Goal: Task Accomplishment & Management: Manage account settings

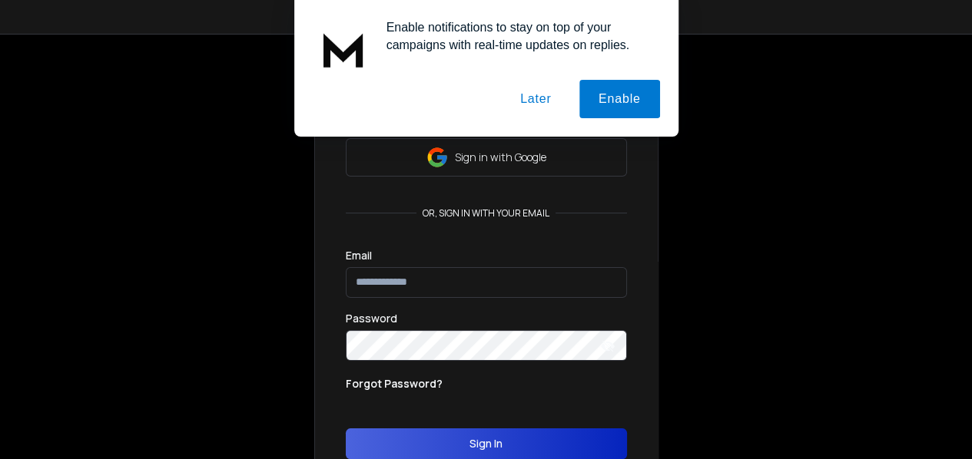
type input "**********"
click at [415, 275] on input "**********" at bounding box center [486, 282] width 281 height 31
click at [540, 269] on input "**********" at bounding box center [486, 282] width 281 height 31
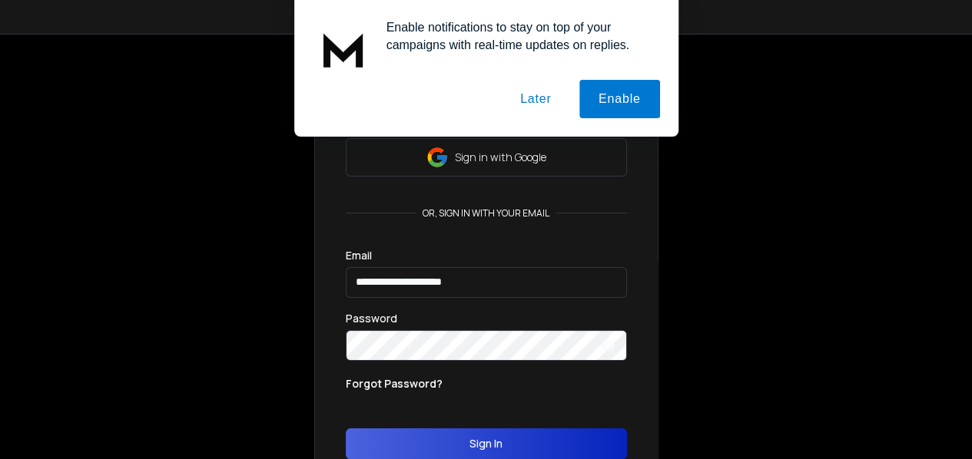
click at [605, 343] on icon at bounding box center [607, 346] width 11 height 11
click at [537, 106] on button "Later" at bounding box center [535, 99] width 69 height 38
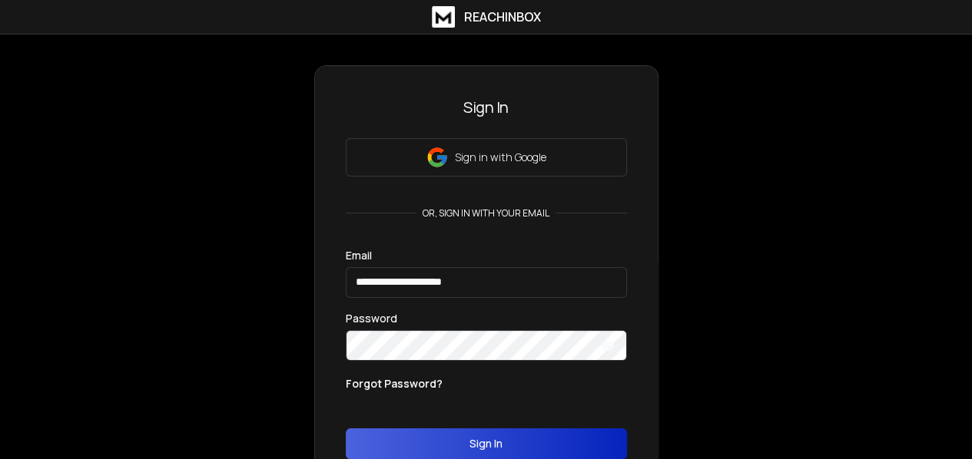
click at [447, 267] on input "**********" at bounding box center [486, 282] width 281 height 31
click at [673, 356] on div "**********" at bounding box center [486, 294] width 972 height 459
click at [567, 434] on button "Sign In" at bounding box center [486, 444] width 281 height 31
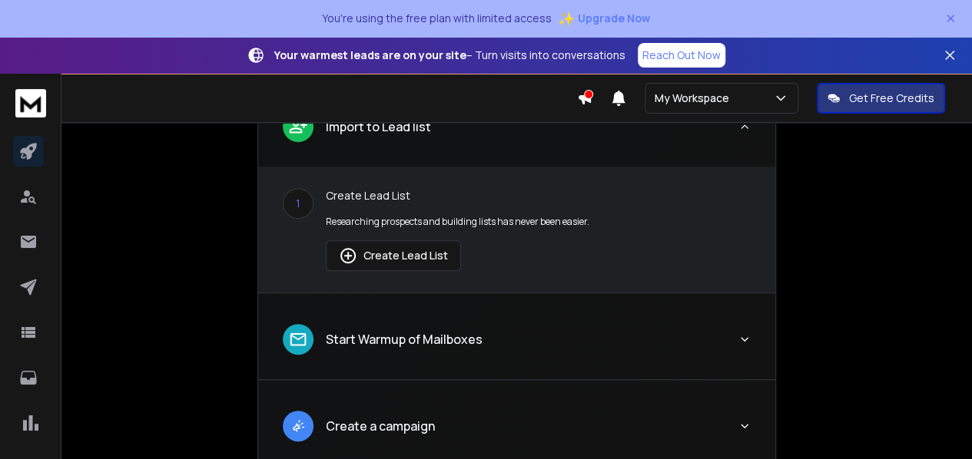
scroll to position [262, 0]
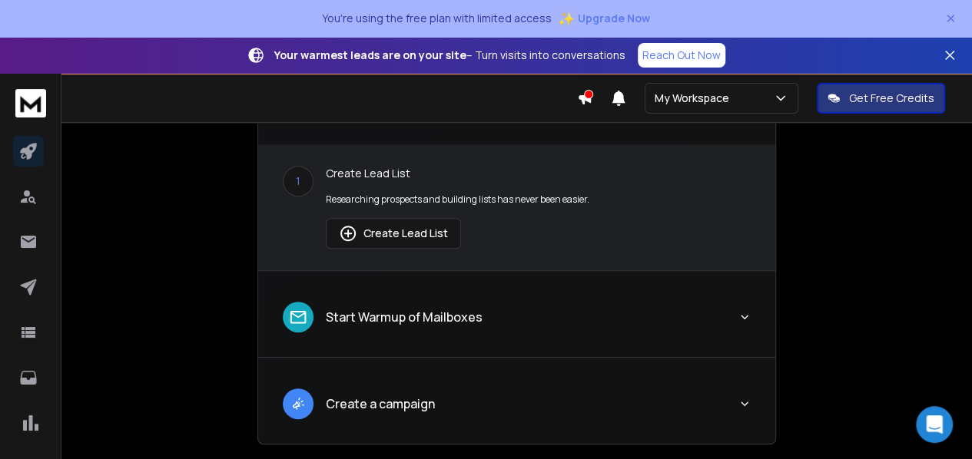
click at [152, 238] on div "Hello [PERSON_NAME] , Welcome to ReachInbox Kickstart your journey with these q…" at bounding box center [516, 172] width 861 height 593
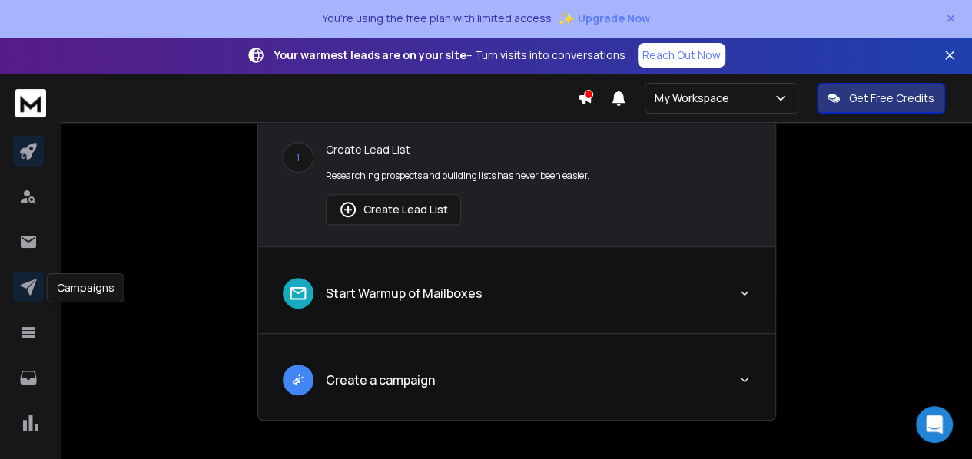
click at [41, 290] on link at bounding box center [28, 287] width 31 height 31
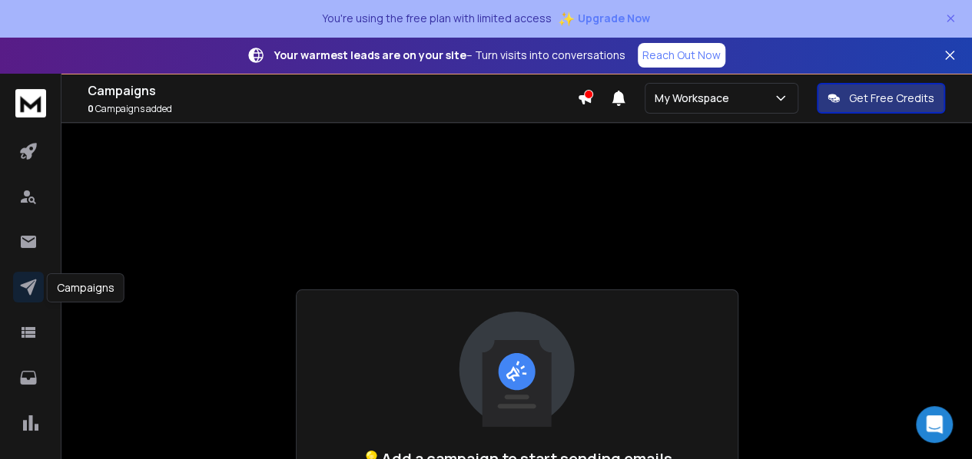
click at [31, 281] on icon at bounding box center [28, 287] width 18 height 18
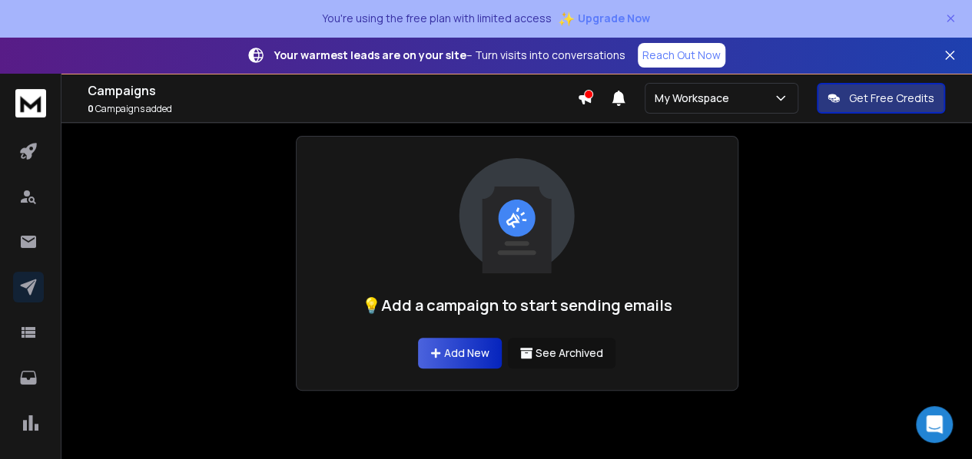
scroll to position [1, 0]
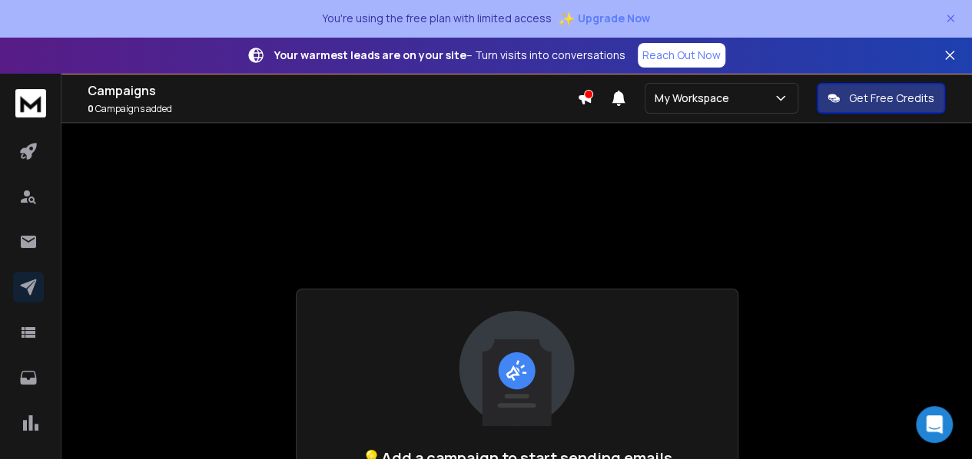
click at [31, 281] on icon at bounding box center [28, 287] width 18 height 18
click at [947, 18] on icon "Close notification" at bounding box center [950, 18] width 12 height 12
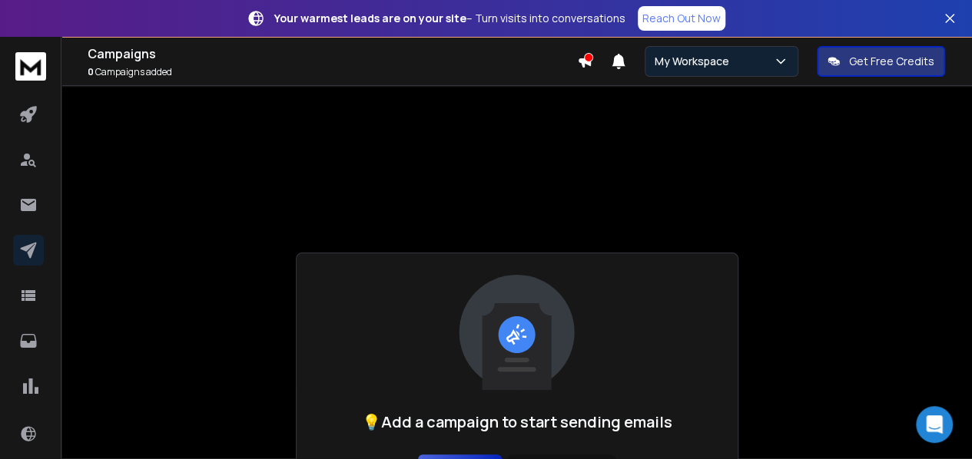
scroll to position [117, 0]
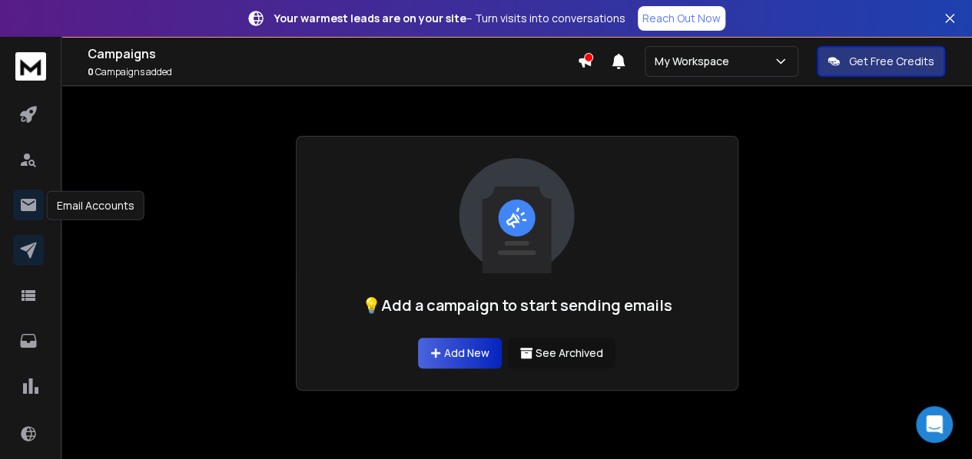
click at [36, 199] on icon at bounding box center [28, 205] width 18 height 18
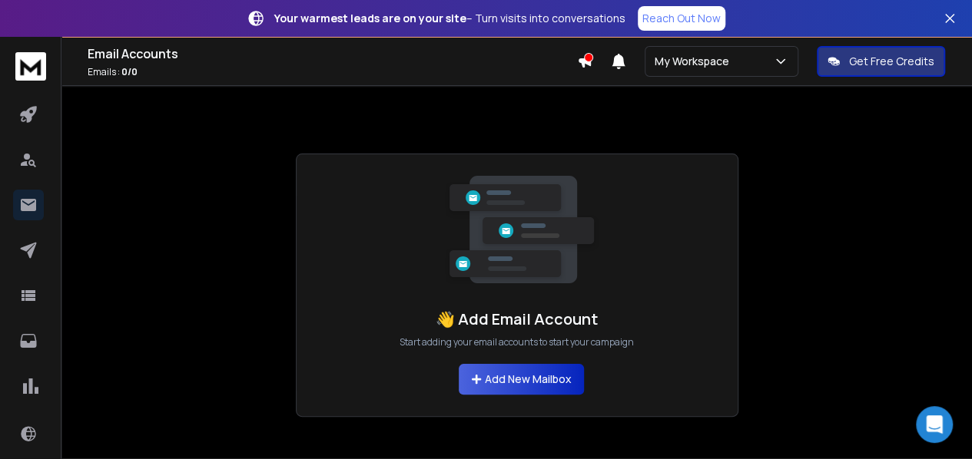
click at [953, 22] on icon at bounding box center [949, 18] width 9 height 9
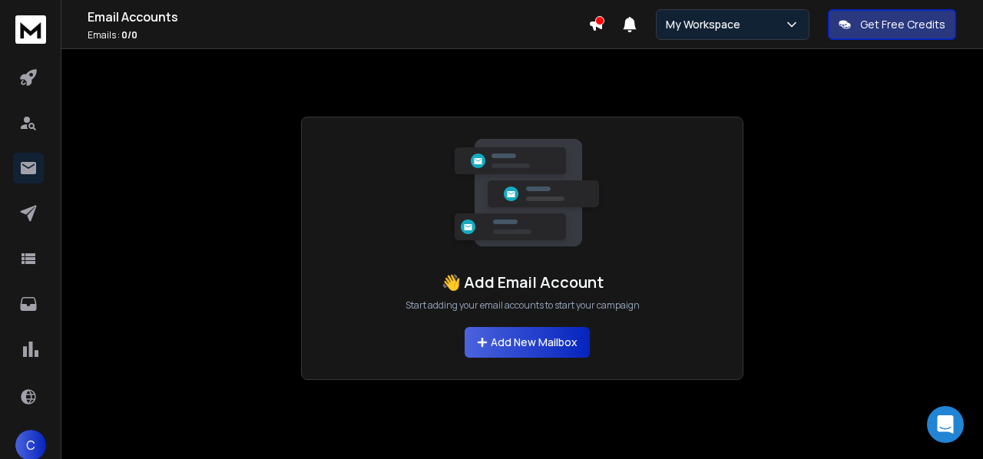
click at [743, 25] on p "My Workspace" at bounding box center [706, 24] width 81 height 15
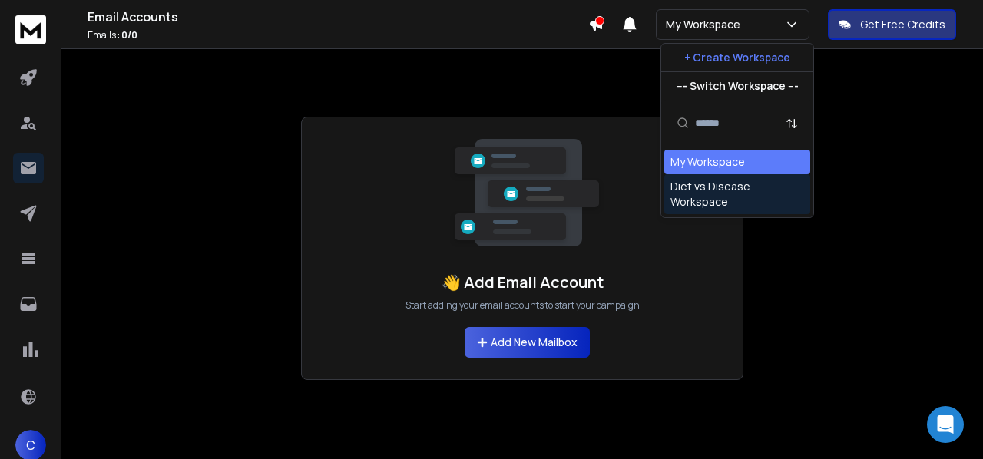
click at [704, 177] on div "Diet vs Disease Workspace" at bounding box center [738, 194] width 146 height 40
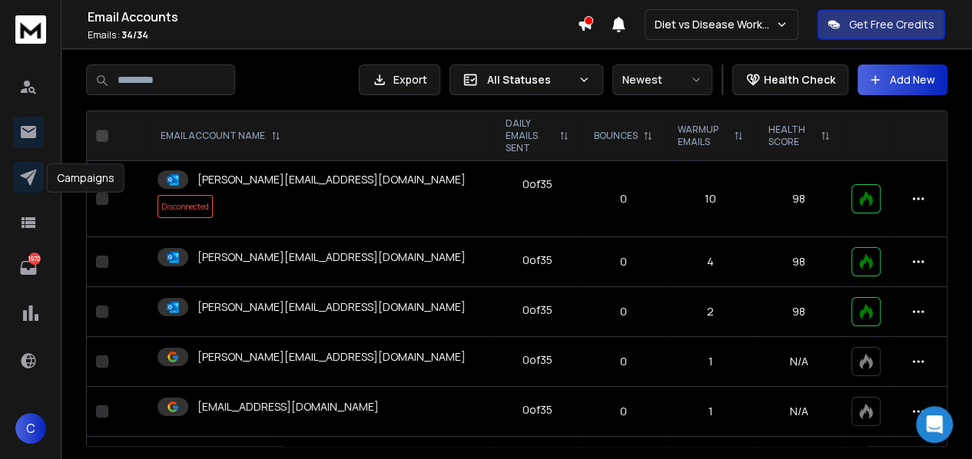
click at [39, 172] on link at bounding box center [28, 177] width 31 height 31
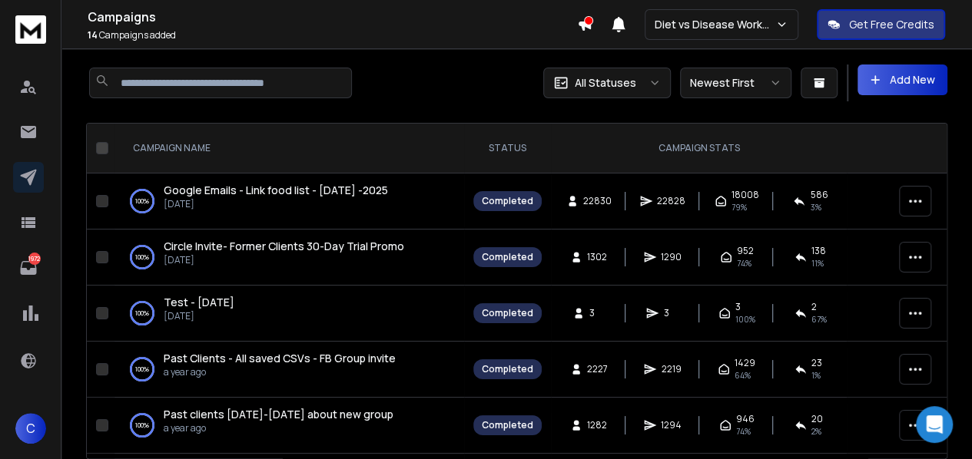
click at [198, 196] on span "Google Emails - Link food list - [DATE] -2025" at bounding box center [276, 190] width 224 height 15
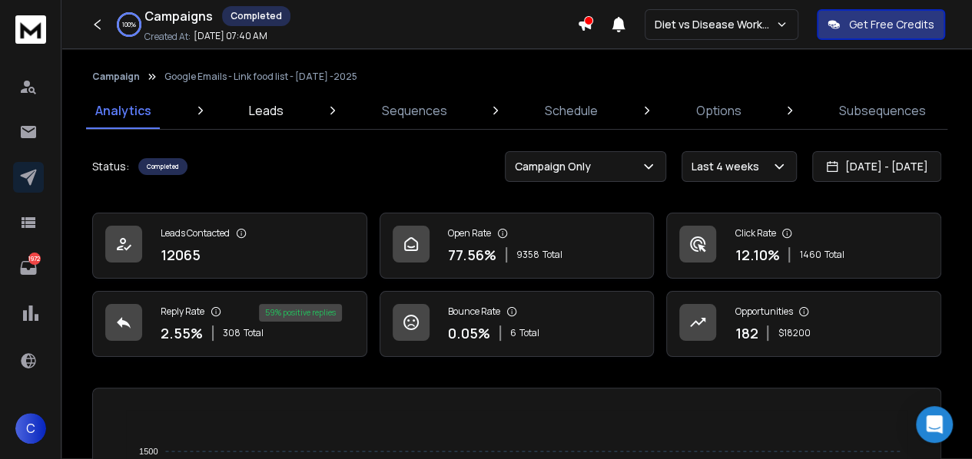
click at [275, 114] on p "Leads" at bounding box center [266, 110] width 35 height 18
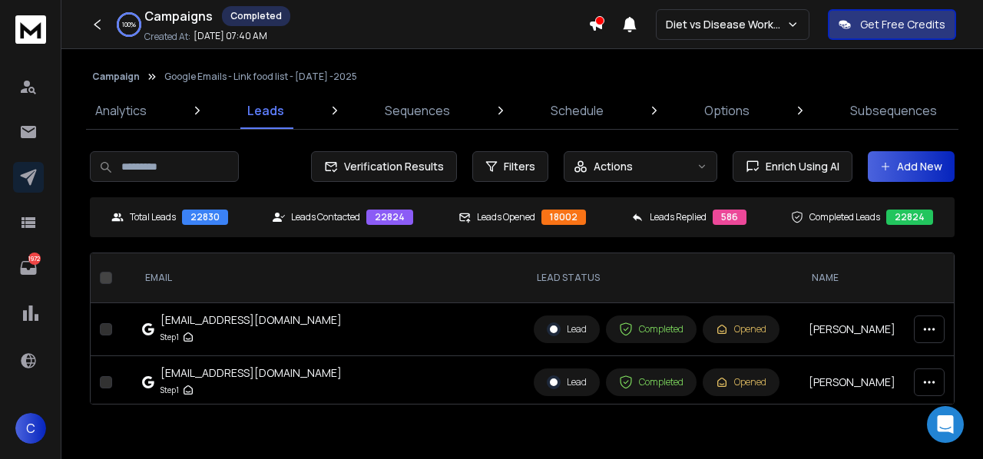
click at [922, 164] on button "Add New" at bounding box center [911, 166] width 87 height 31
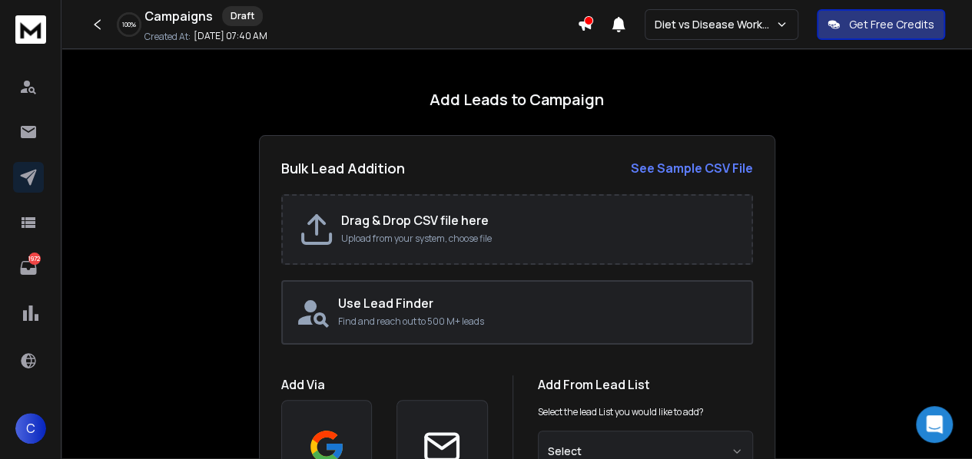
click at [386, 214] on h2 "Drag & Drop CSV file here" at bounding box center [538, 220] width 395 height 18
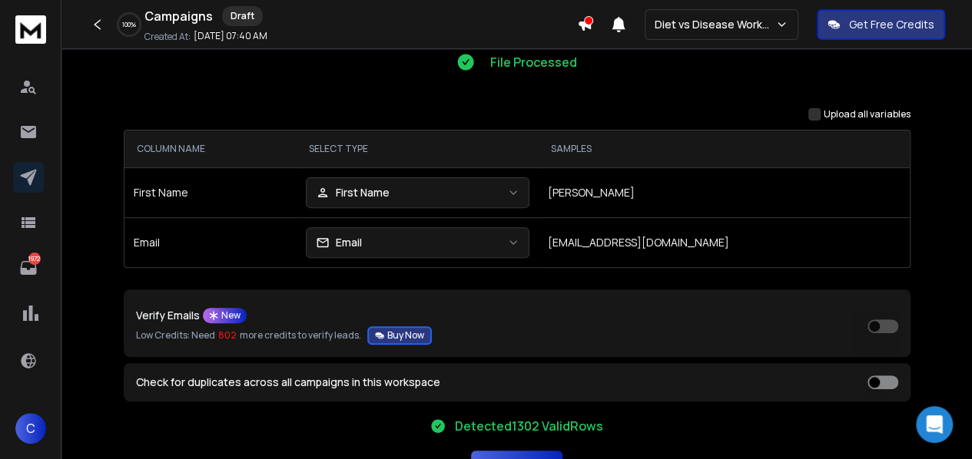
scroll to position [207, 0]
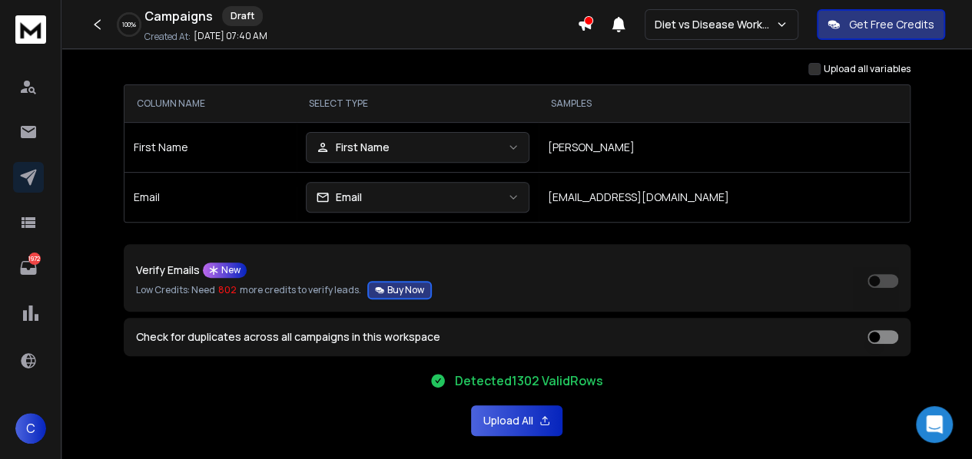
click at [883, 336] on button "Check for duplicates across all campaigns in this workspace" at bounding box center [882, 337] width 31 height 14
click at [544, 416] on icon at bounding box center [544, 421] width 11 height 11
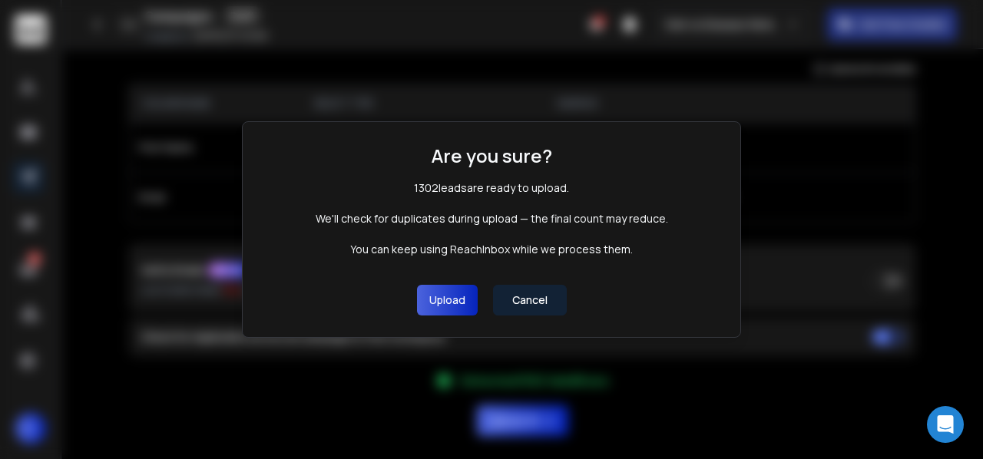
click at [431, 293] on button "Upload" at bounding box center [447, 300] width 61 height 31
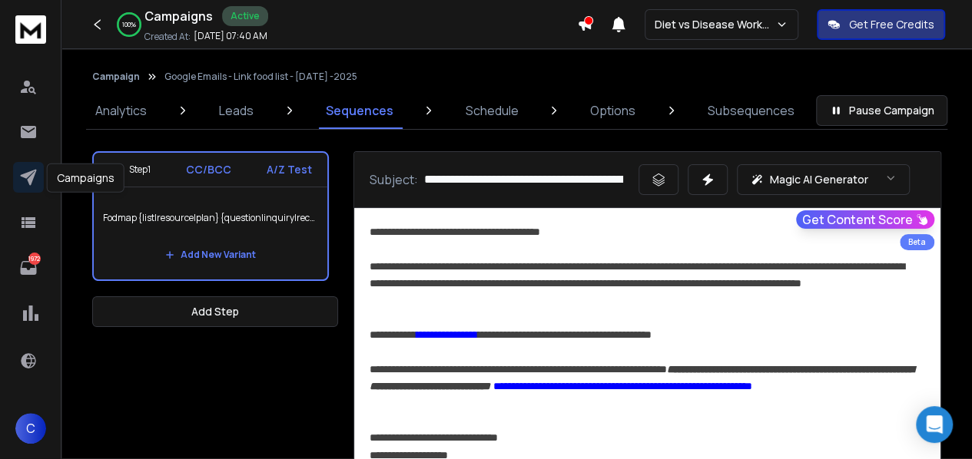
click at [18, 179] on link at bounding box center [28, 177] width 31 height 31
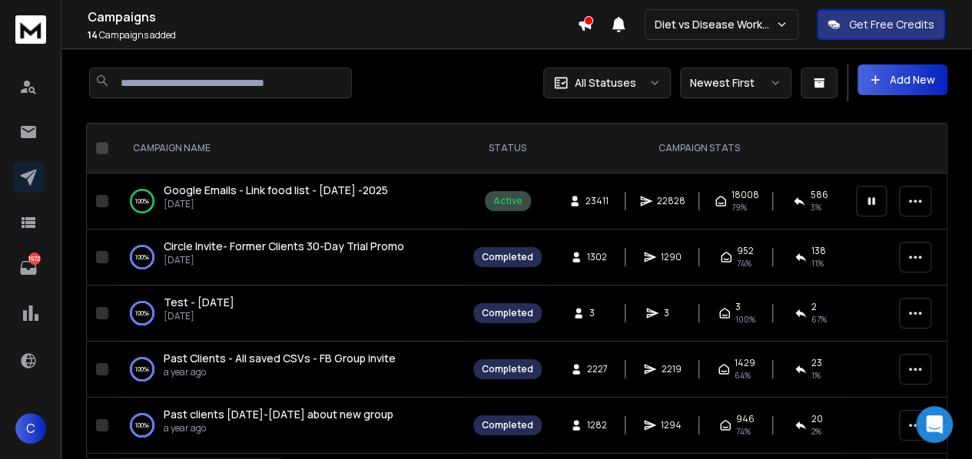
scroll to position [507, 0]
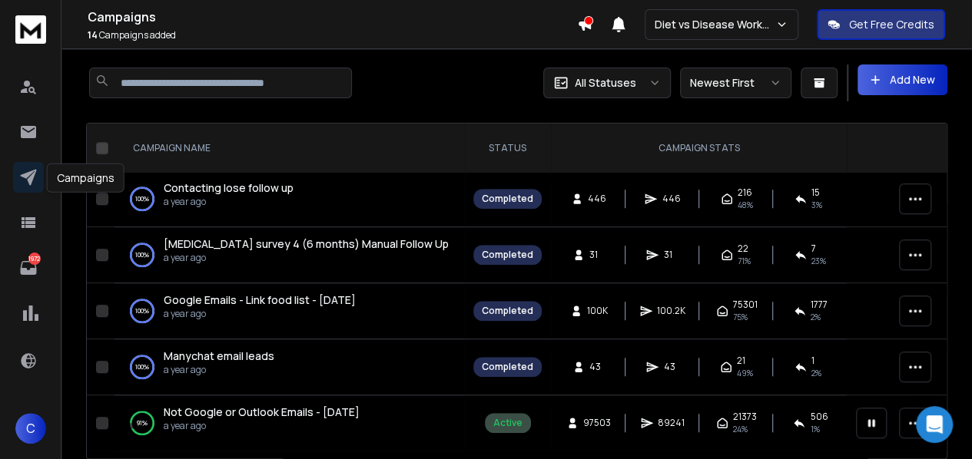
click at [244, 406] on span "Not Google or Outlook Emails - [DATE]" at bounding box center [262, 412] width 196 height 15
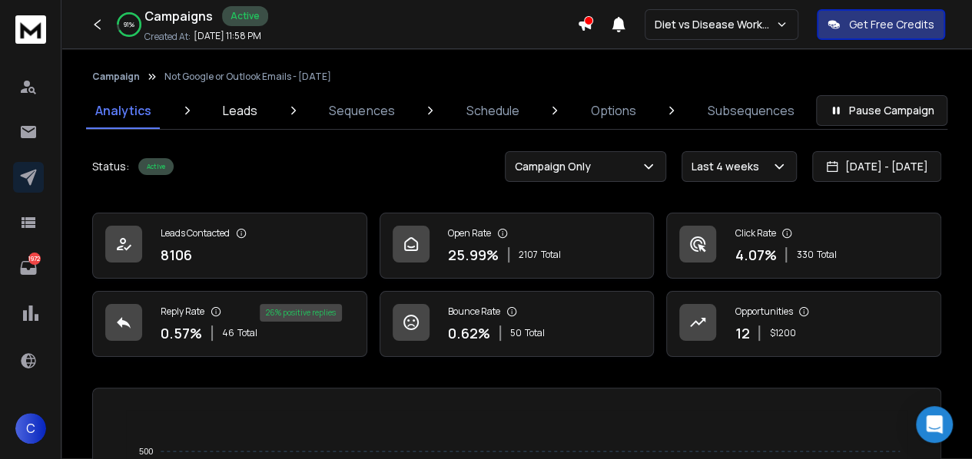
click at [254, 101] on p "Leads" at bounding box center [240, 110] width 35 height 18
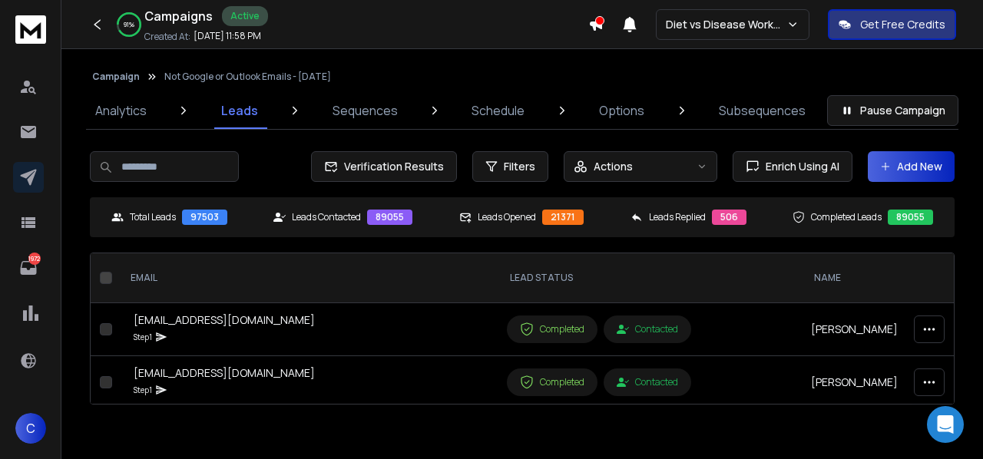
click at [894, 170] on button "Add New" at bounding box center [911, 166] width 87 height 31
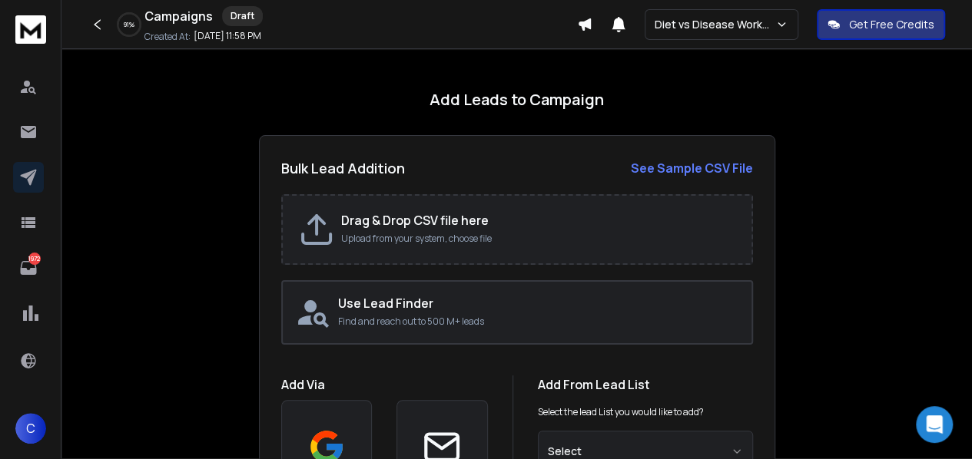
click at [821, 135] on div "Add Leads to Campaign Bulk Lead Addition See Sample CSV File Drag & Drop CSV fi…" at bounding box center [517, 315] width 787 height 452
click at [380, 218] on h2 "Drag & Drop CSV file here" at bounding box center [538, 220] width 395 height 18
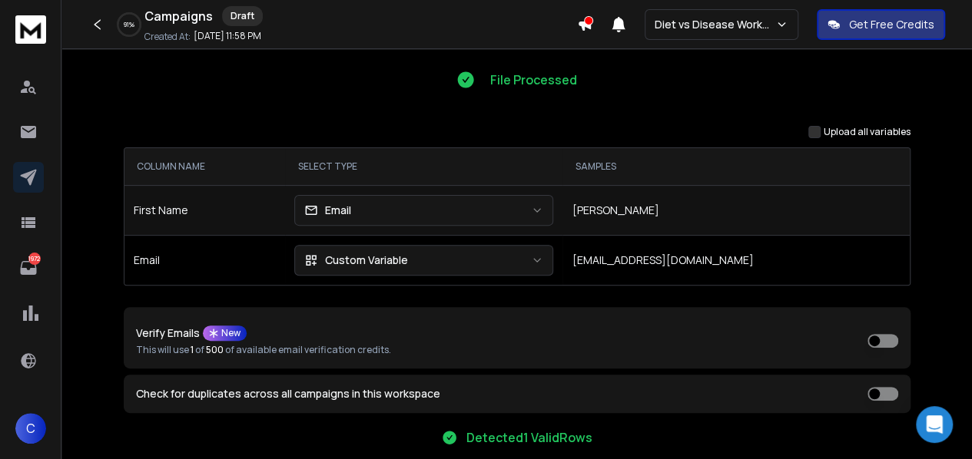
scroll to position [144, 0]
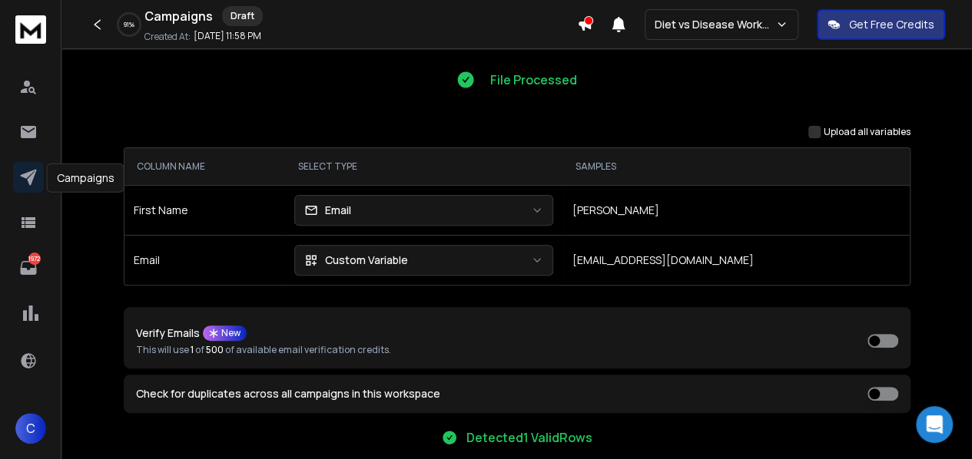
click at [35, 167] on link at bounding box center [28, 177] width 31 height 31
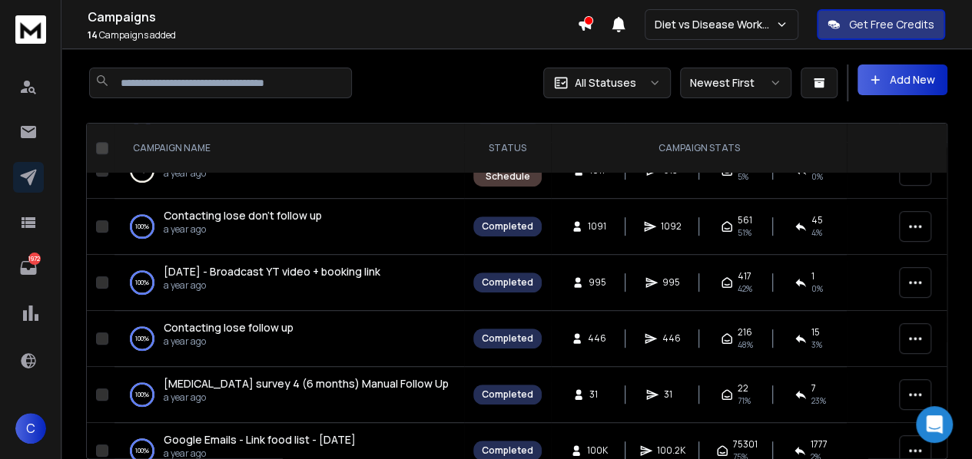
scroll to position [507, 0]
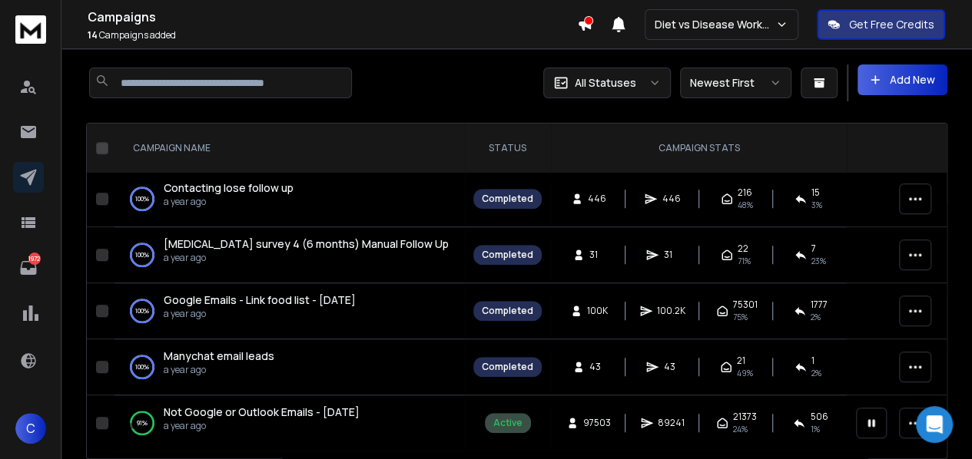
click at [186, 409] on span "Not Google or Outlook Emails - [DATE]" at bounding box center [262, 412] width 196 height 15
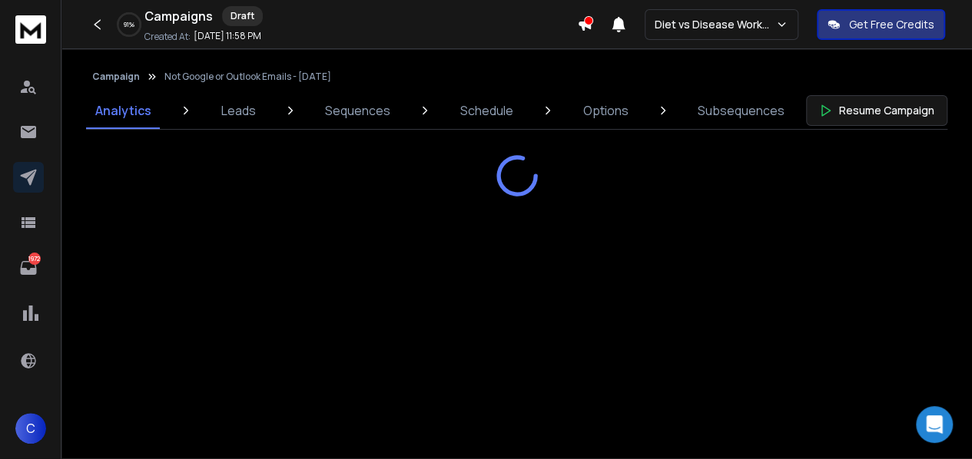
click at [186, 409] on div at bounding box center [516, 380] width 849 height 459
click at [249, 120] on link "Leads" at bounding box center [240, 110] width 53 height 37
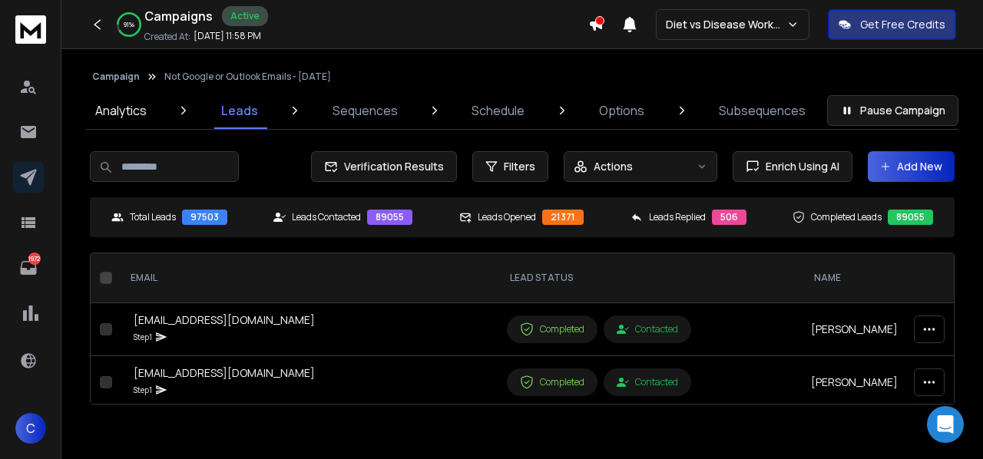
click at [117, 102] on p "Analytics" at bounding box center [120, 110] width 51 height 18
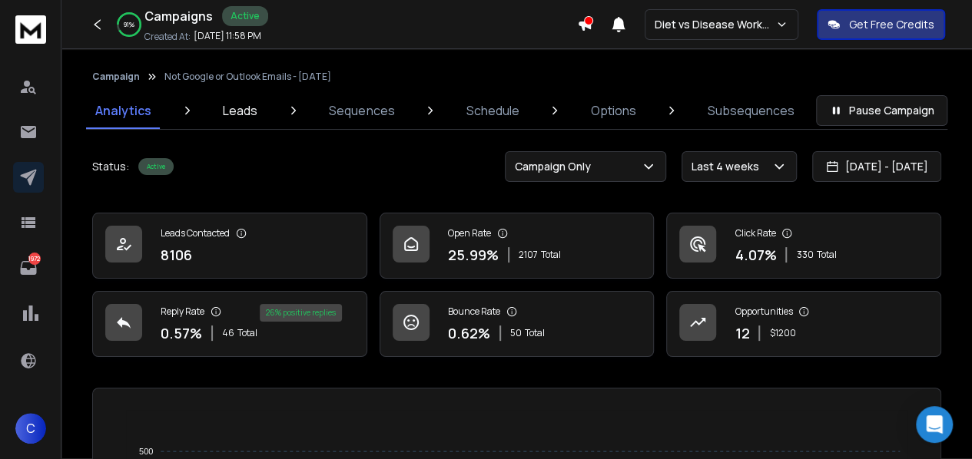
click at [234, 118] on p "Leads" at bounding box center [240, 110] width 35 height 18
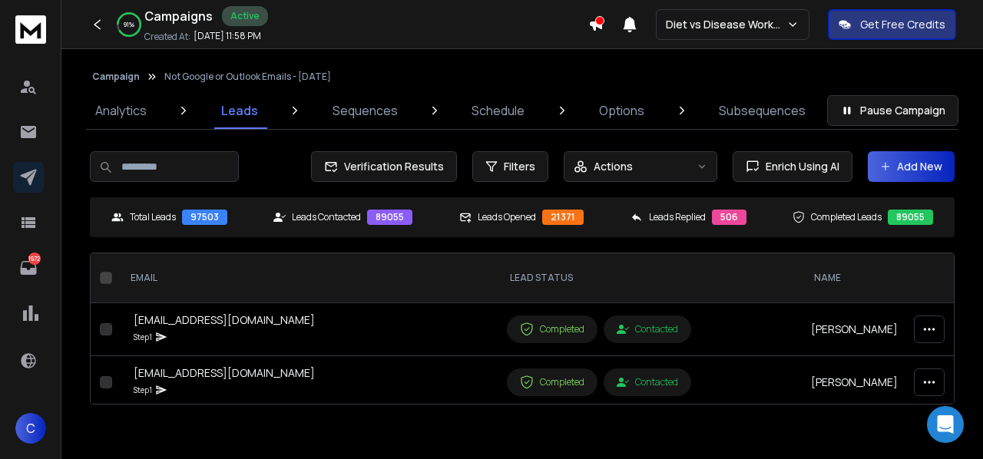
click at [882, 177] on button "Add New" at bounding box center [911, 166] width 87 height 31
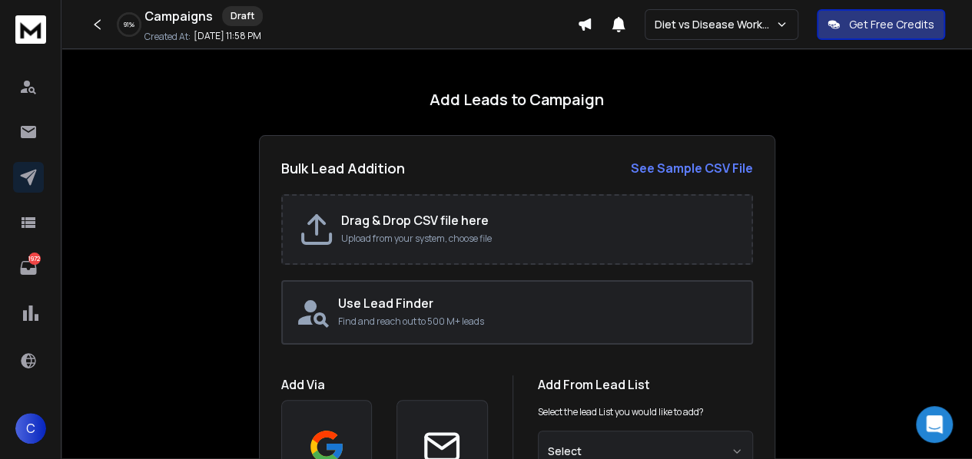
click at [401, 214] on h2 "Drag & Drop CSV file here" at bounding box center [538, 220] width 395 height 18
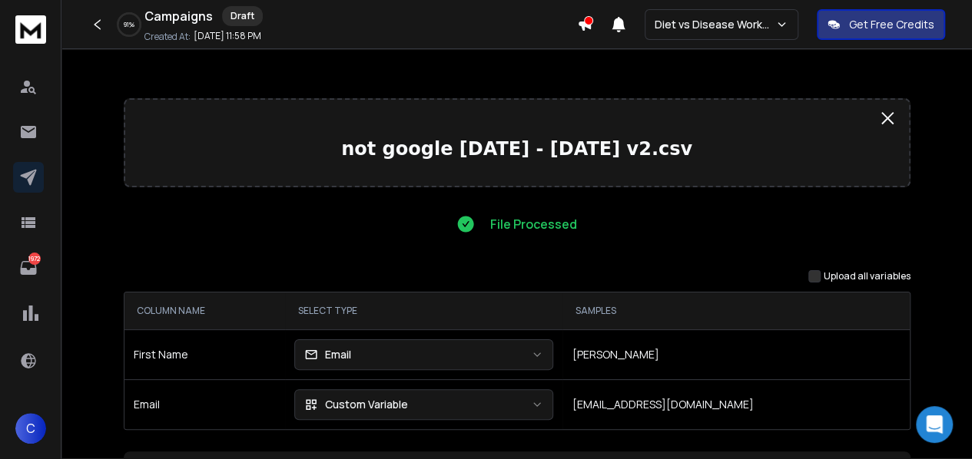
click at [894, 118] on icon at bounding box center [887, 118] width 18 height 18
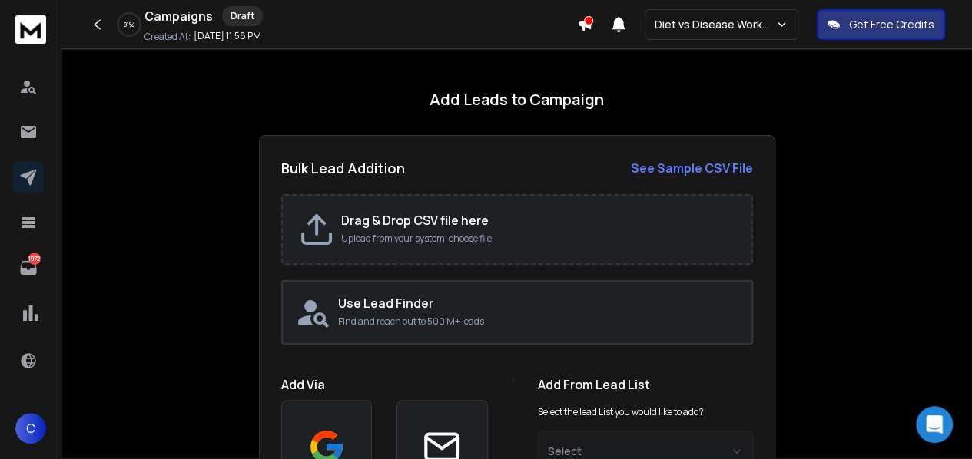
click at [473, 200] on div "Drag & Drop CSV file here Upload from your system, choose file" at bounding box center [517, 229] width 472 height 71
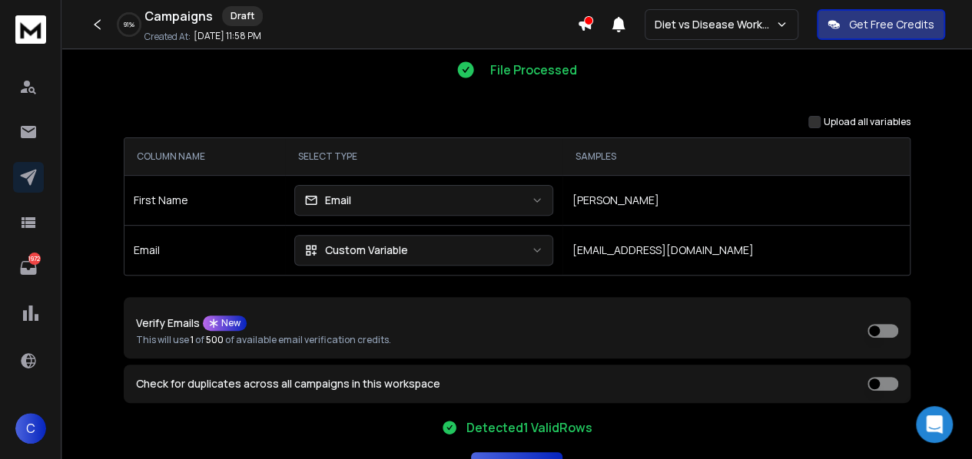
scroll to position [201, 0]
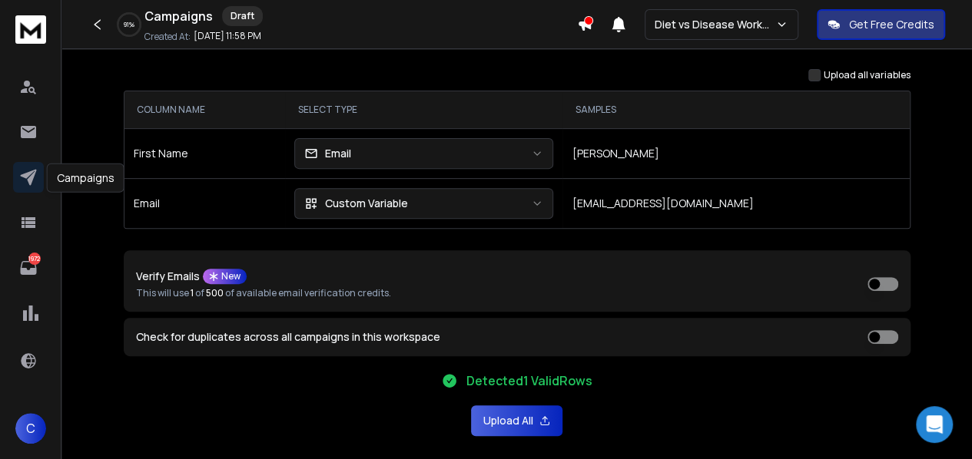
click at [18, 182] on link at bounding box center [28, 177] width 31 height 31
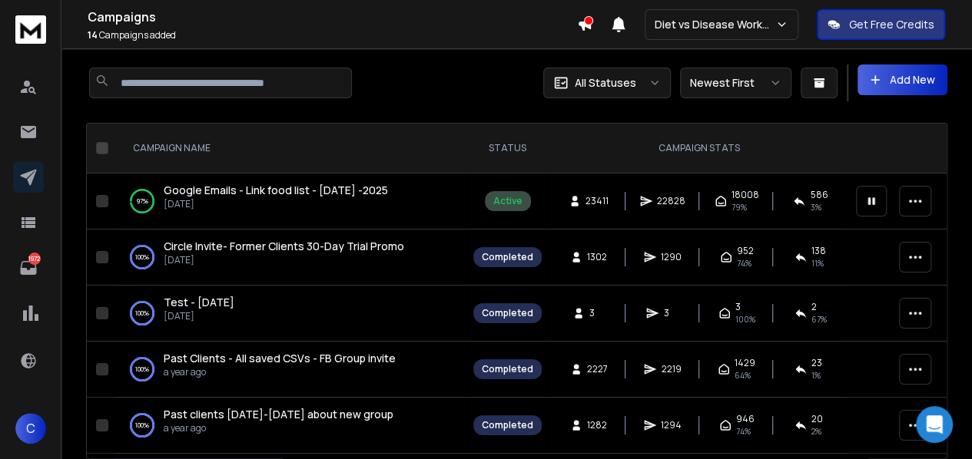
scroll to position [507, 0]
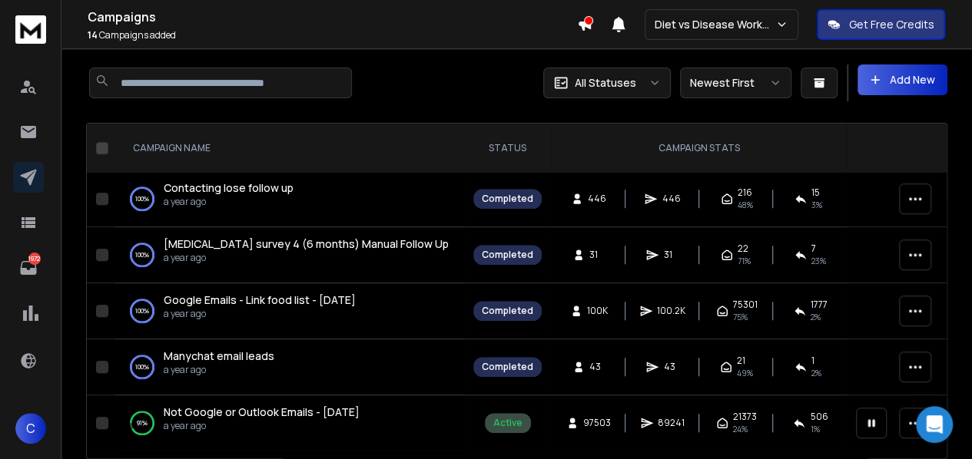
click at [103, 419] on button "button" at bounding box center [102, 423] width 12 height 12
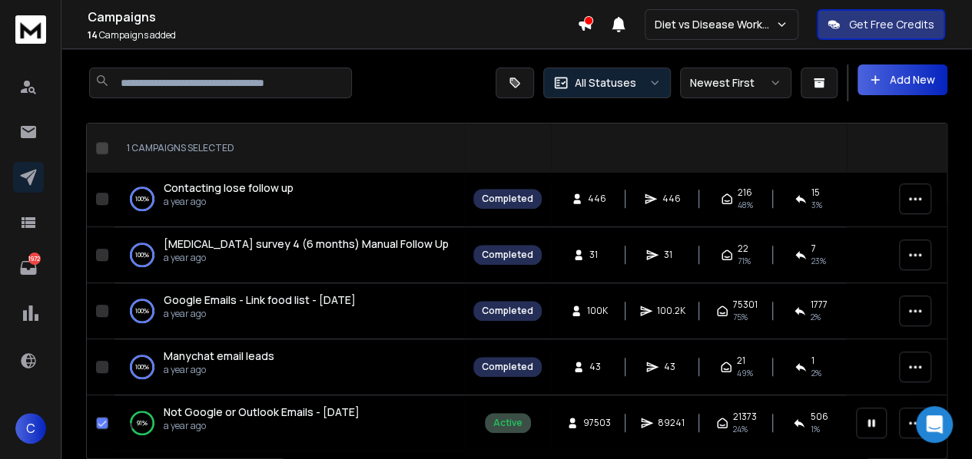
click at [626, 76] on p "All Statuses" at bounding box center [605, 82] width 61 height 15
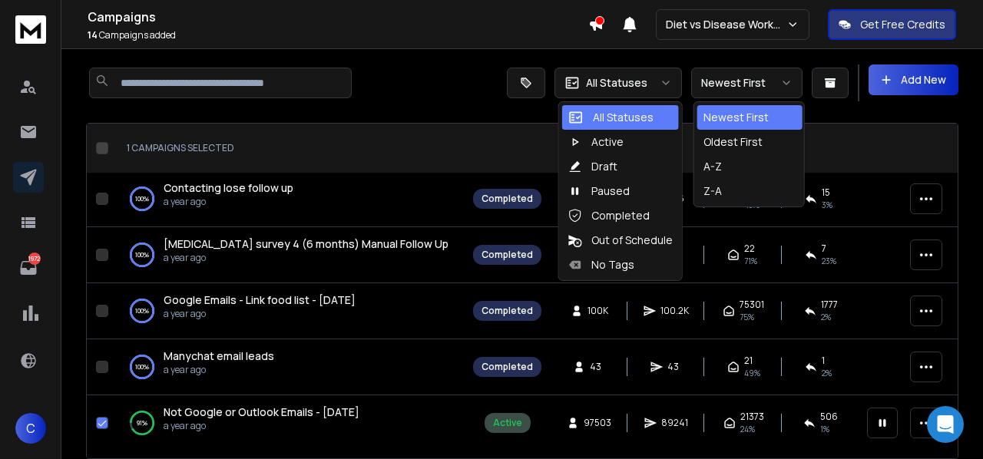
click at [718, 88] on button "Newest First" at bounding box center [746, 83] width 111 height 31
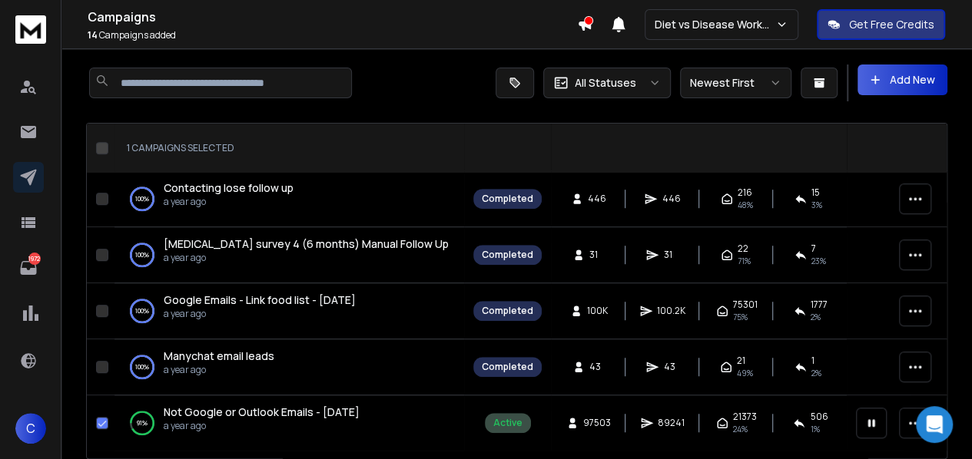
click at [910, 409] on button "button" at bounding box center [915, 423] width 32 height 31
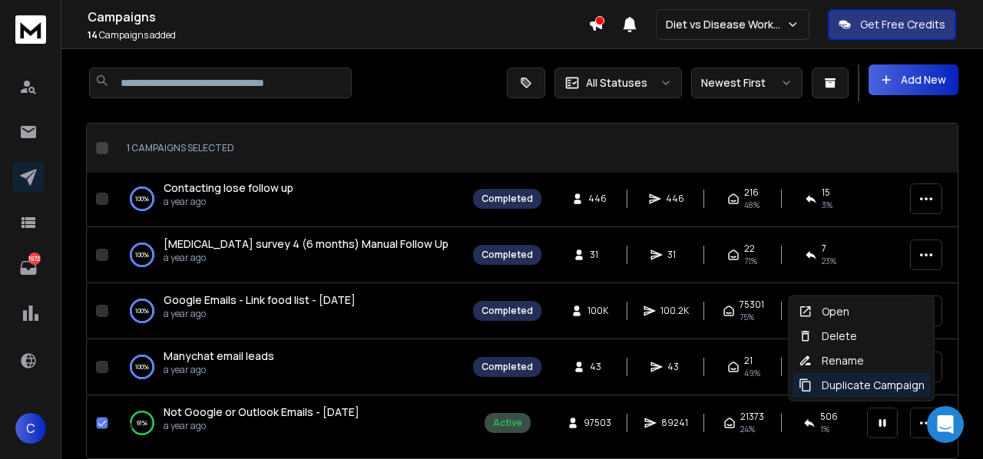
click at [847, 391] on div "Duplicate Campaign" at bounding box center [862, 385] width 126 height 15
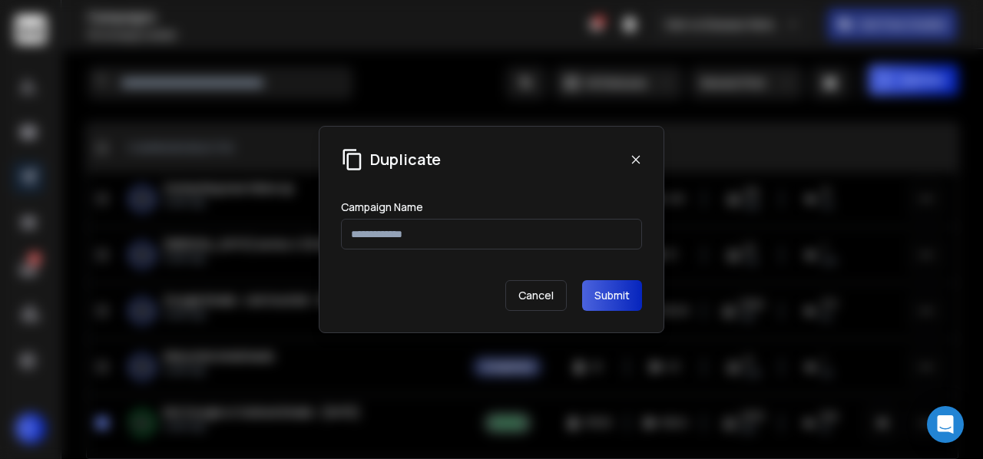
click at [538, 314] on div "Duplicate Campaign Name Cancel Submit" at bounding box center [492, 229] width 346 height 207
click at [529, 302] on p "Cancel" at bounding box center [536, 295] width 61 height 31
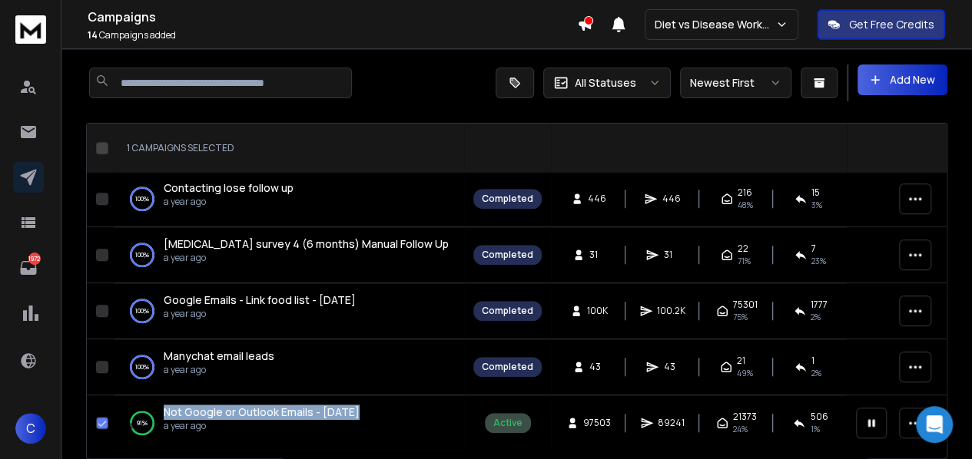
drag, startPoint x: 361, startPoint y: 415, endPoint x: 160, endPoint y: 409, distance: 201.4
click at [160, 409] on div "91 % Not Google or Outlook Emails - [DATE] a year ago" at bounding box center [289, 423] width 319 height 37
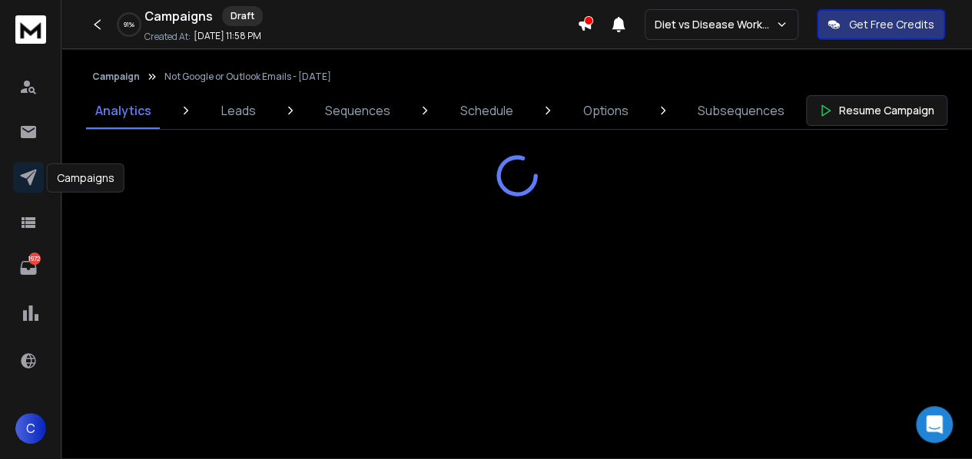
click at [26, 167] on link at bounding box center [28, 177] width 31 height 31
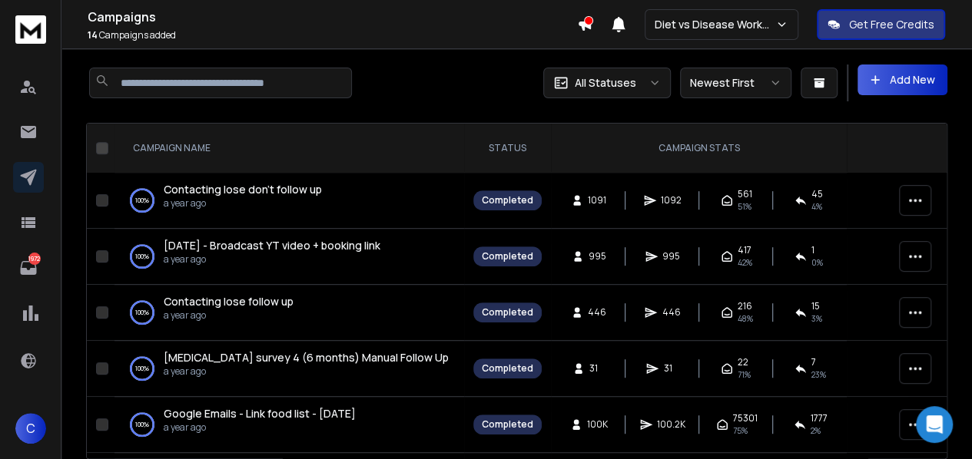
scroll to position [507, 0]
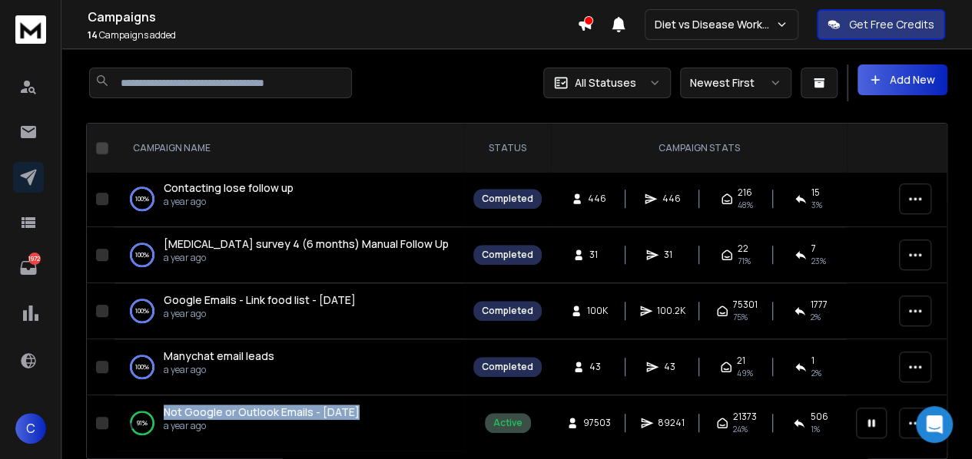
drag, startPoint x: 360, startPoint y: 414, endPoint x: 164, endPoint y: 405, distance: 195.4
click at [164, 405] on div "91 % Not Google or Outlook Emails - [DATE] a year ago" at bounding box center [289, 423] width 319 height 37
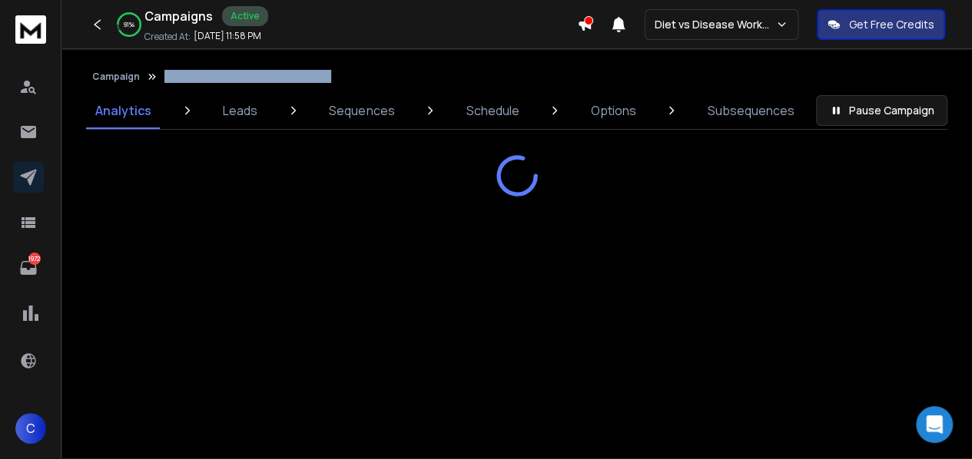
drag, startPoint x: 327, startPoint y: 78, endPoint x: 160, endPoint y: 78, distance: 166.7
click at [160, 78] on div "Campaign Not Google or Outlook Emails - [DATE]" at bounding box center [516, 77] width 849 height 12
copy p "Not Google or Outlook Emails - [DATE]"
click at [29, 173] on icon at bounding box center [28, 177] width 16 height 16
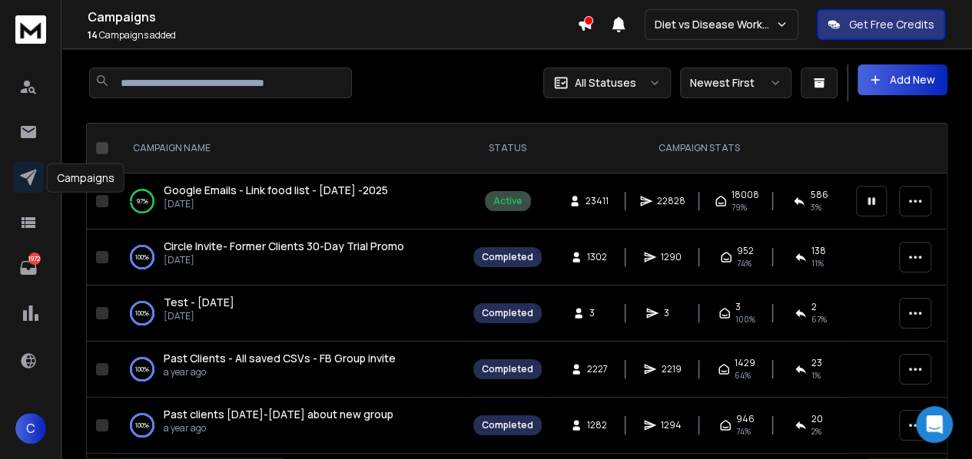
scroll to position [507, 0]
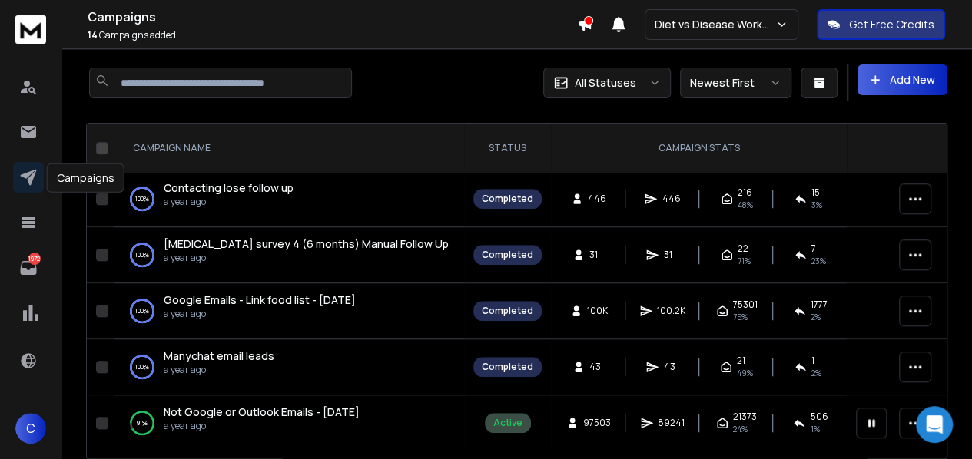
click at [907, 409] on button "button" at bounding box center [915, 423] width 32 height 31
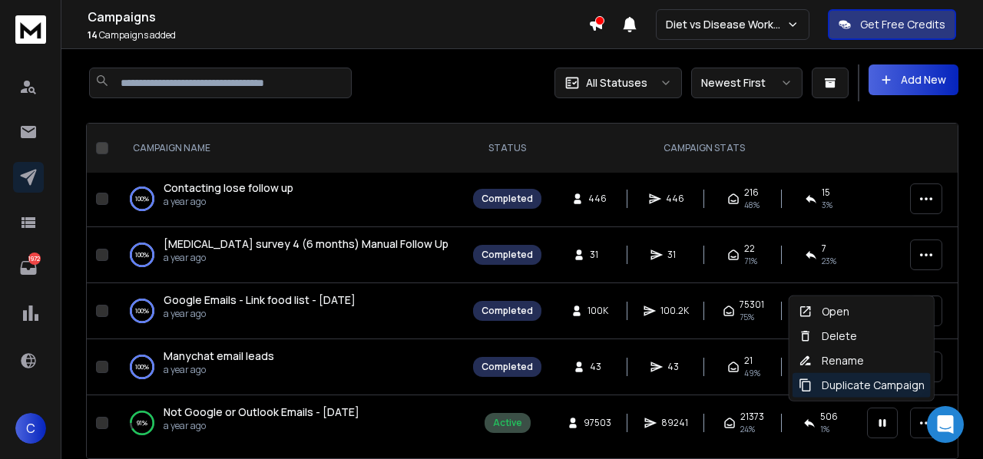
click at [836, 379] on div "Duplicate Campaign" at bounding box center [862, 385] width 126 height 15
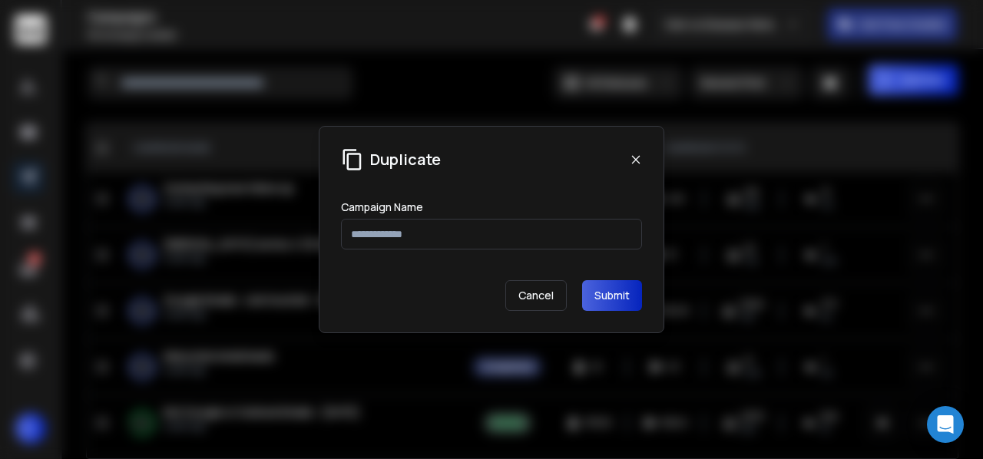
click at [549, 242] on input "text" at bounding box center [491, 234] width 301 height 31
type input "**********"
click at [593, 282] on button "Submit" at bounding box center [612, 295] width 60 height 31
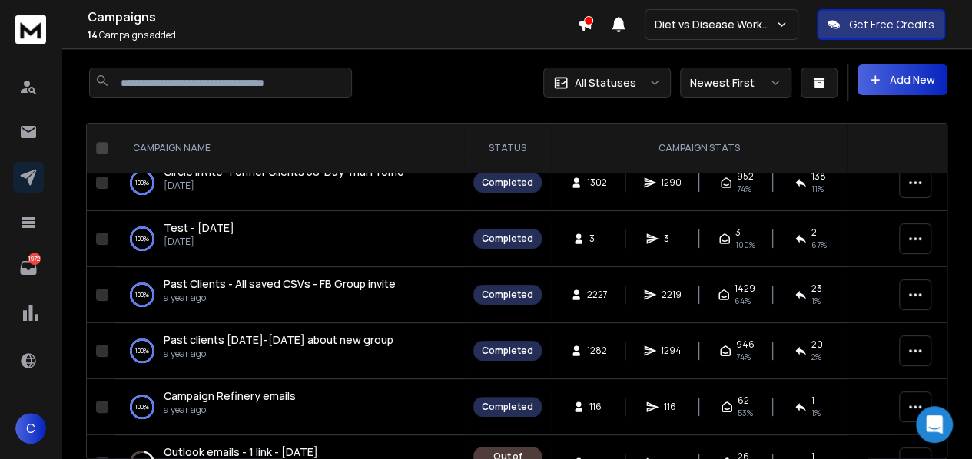
scroll to position [0, 0]
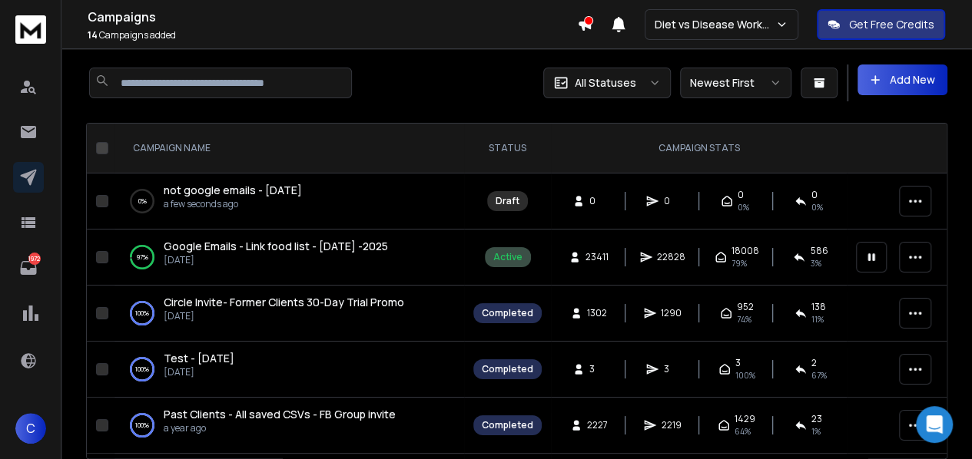
click at [101, 199] on button "button" at bounding box center [102, 201] width 12 height 12
click at [907, 196] on icon "button" at bounding box center [914, 201] width 15 height 15
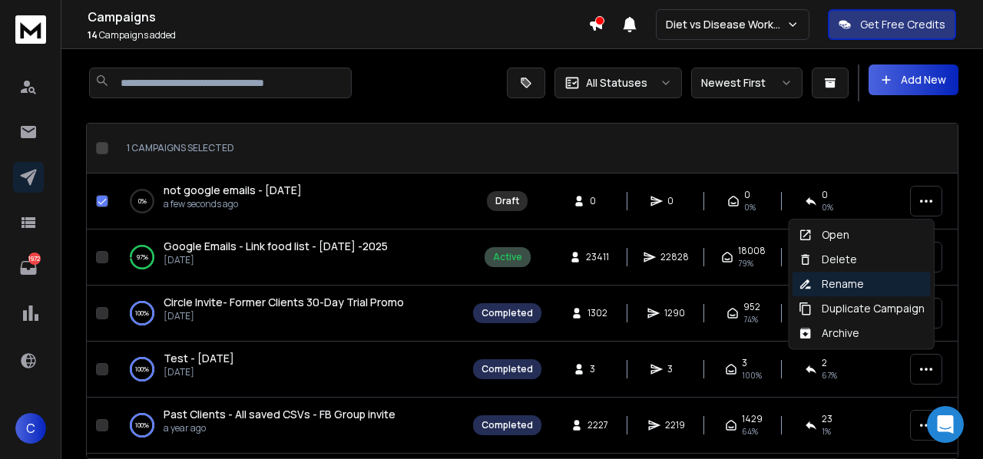
click at [843, 277] on div "Rename" at bounding box center [831, 284] width 65 height 15
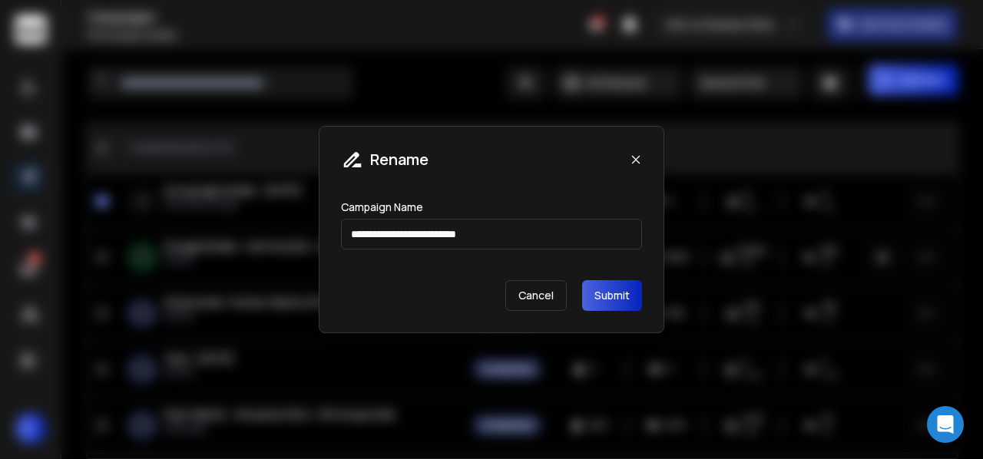
click at [408, 237] on input "**********" at bounding box center [491, 234] width 301 height 31
type input "**********"
click at [601, 283] on button "Submit" at bounding box center [612, 295] width 60 height 31
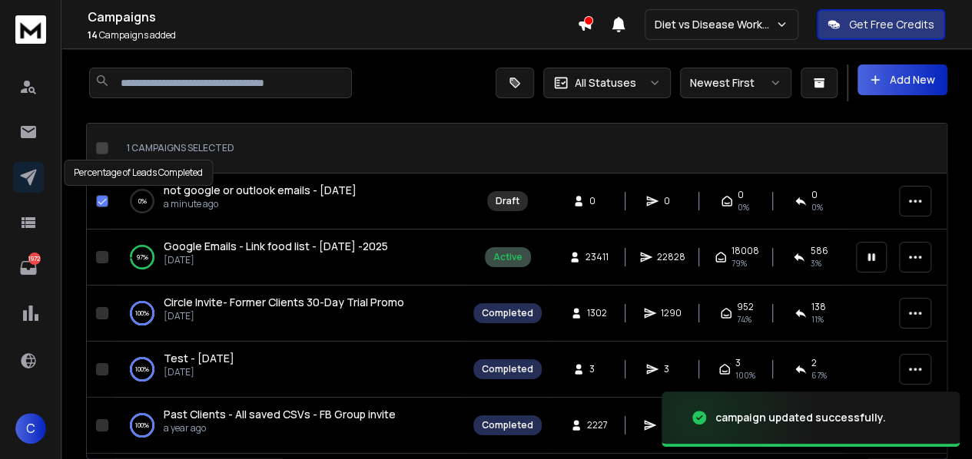
click at [192, 197] on span "not google or outlook emails - [DATE]" at bounding box center [260, 190] width 193 height 15
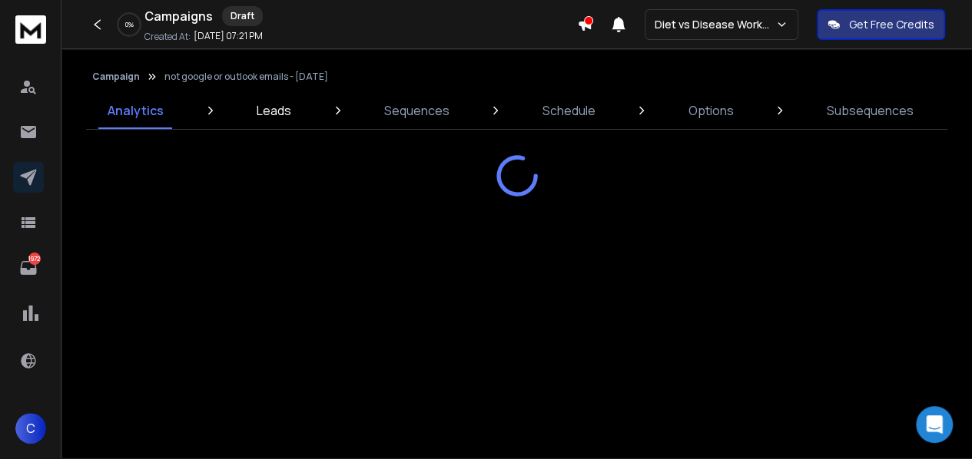
click at [260, 118] on p "Leads" at bounding box center [274, 110] width 35 height 18
click at [260, 118] on p "Leads" at bounding box center [273, 110] width 37 height 18
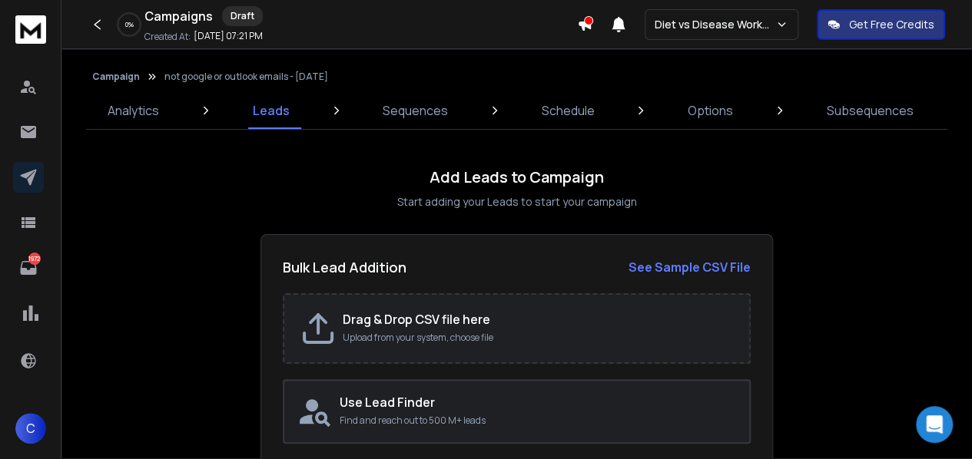
click at [423, 316] on h2 "Drag & Drop CSV file here" at bounding box center [538, 319] width 391 height 18
type input "**********"
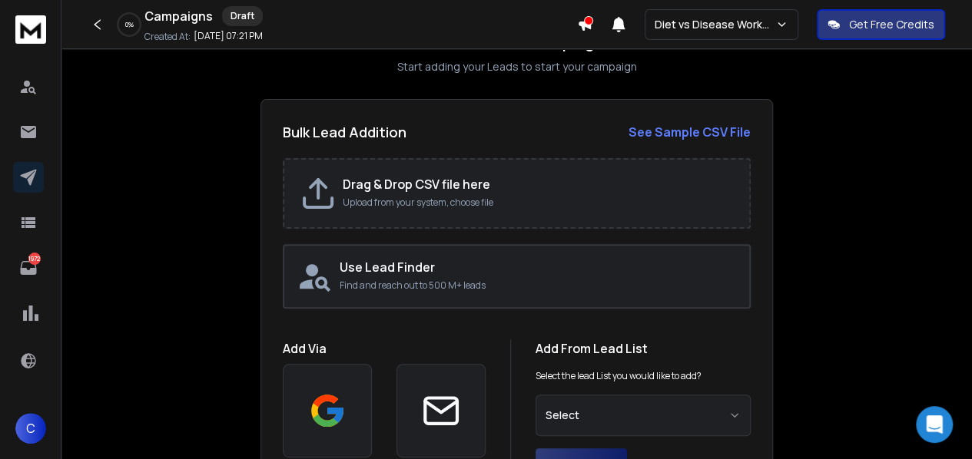
scroll to position [133, 0]
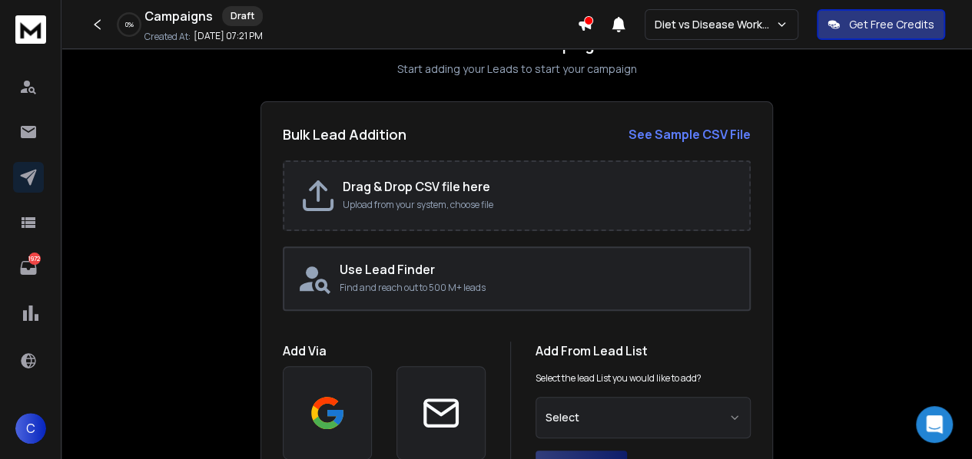
click at [366, 201] on p "Upload from your system, choose file" at bounding box center [538, 205] width 391 height 12
type input "**********"
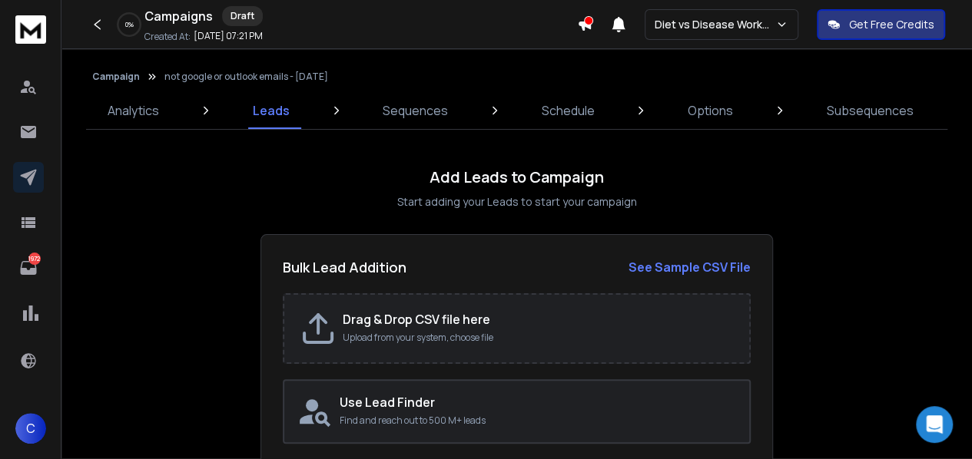
scroll to position [201, 0]
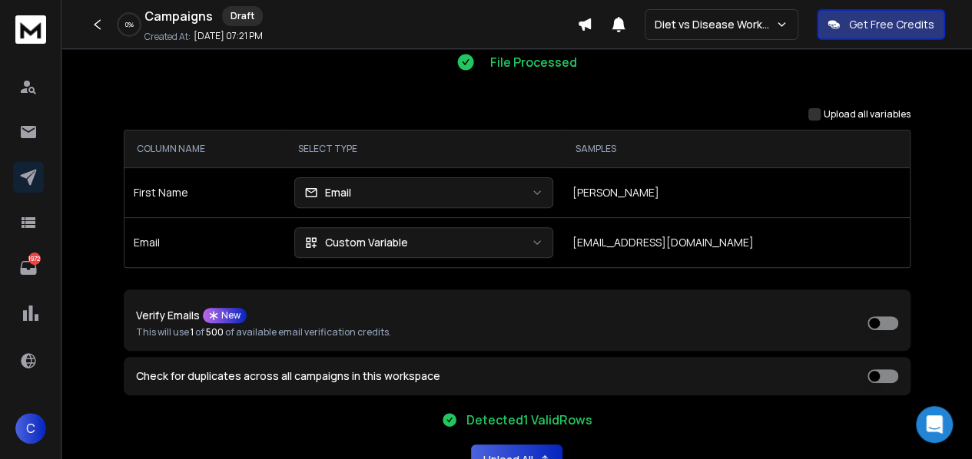
scroll to position [201, 0]
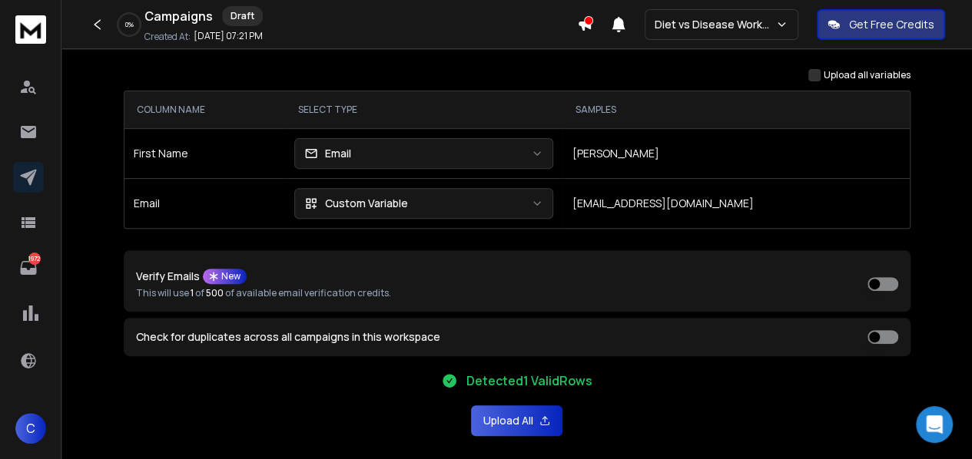
click at [519, 407] on button "Upload All" at bounding box center [516, 421] width 91 height 31
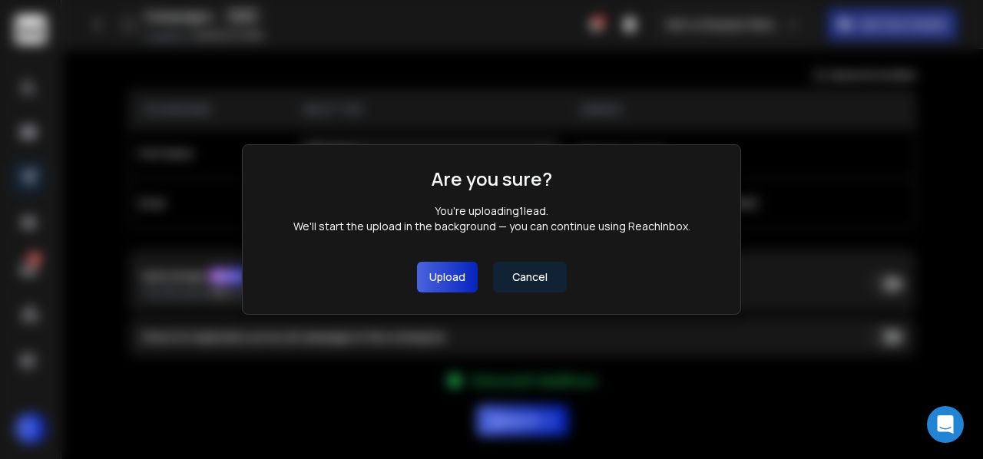
click at [438, 265] on button "Upload" at bounding box center [447, 277] width 61 height 31
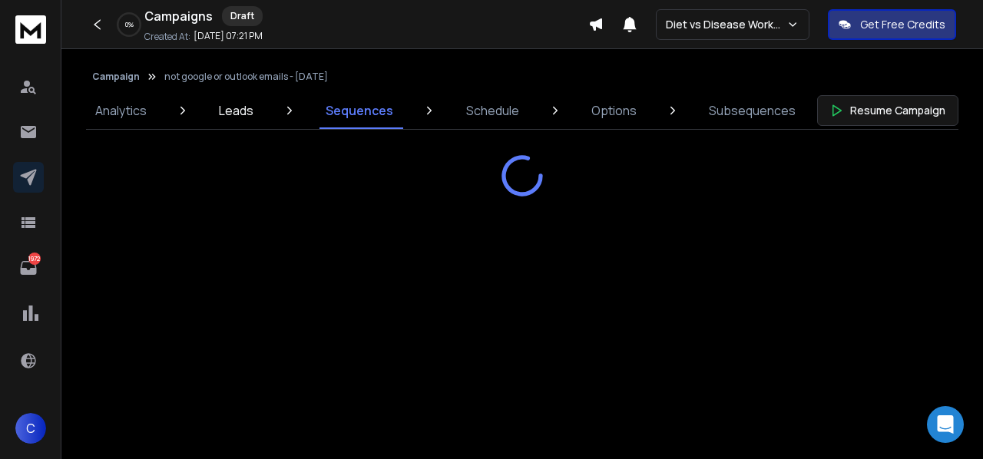
click at [235, 111] on p "Leads" at bounding box center [236, 110] width 35 height 18
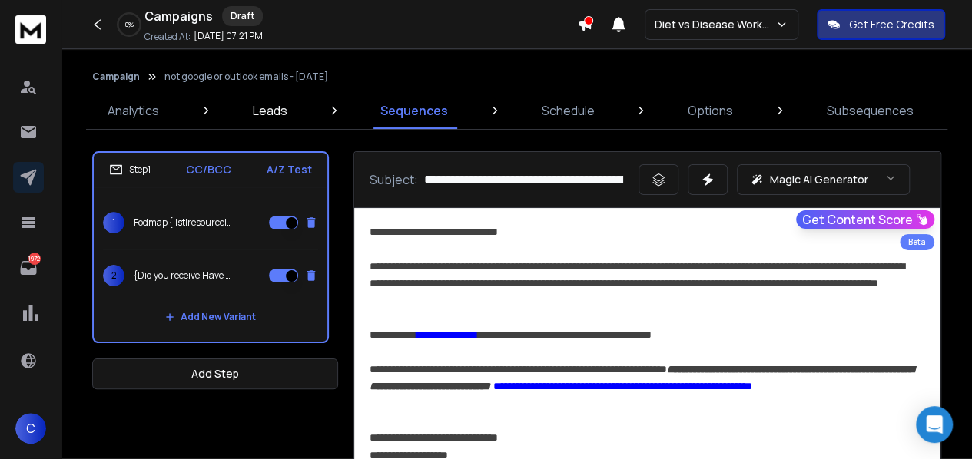
click at [250, 111] on link "Leads" at bounding box center [270, 110] width 53 height 37
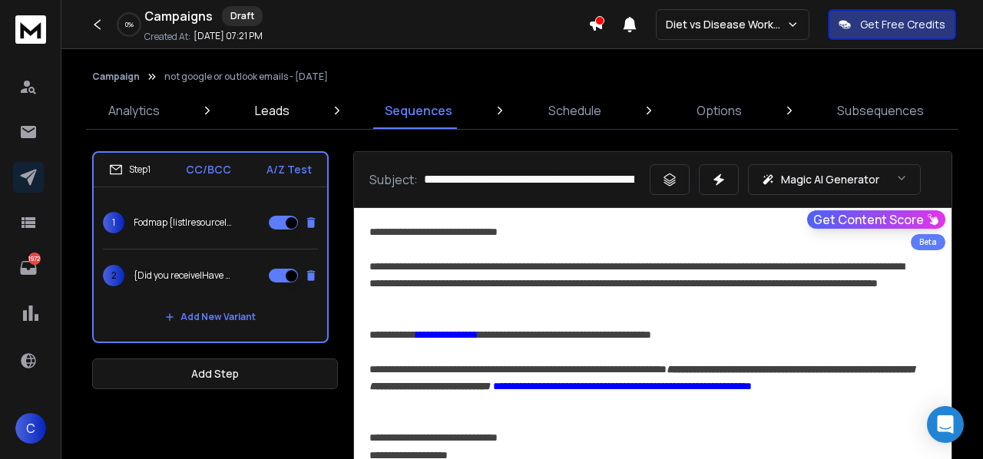
click at [277, 119] on p "Leads" at bounding box center [272, 110] width 35 height 18
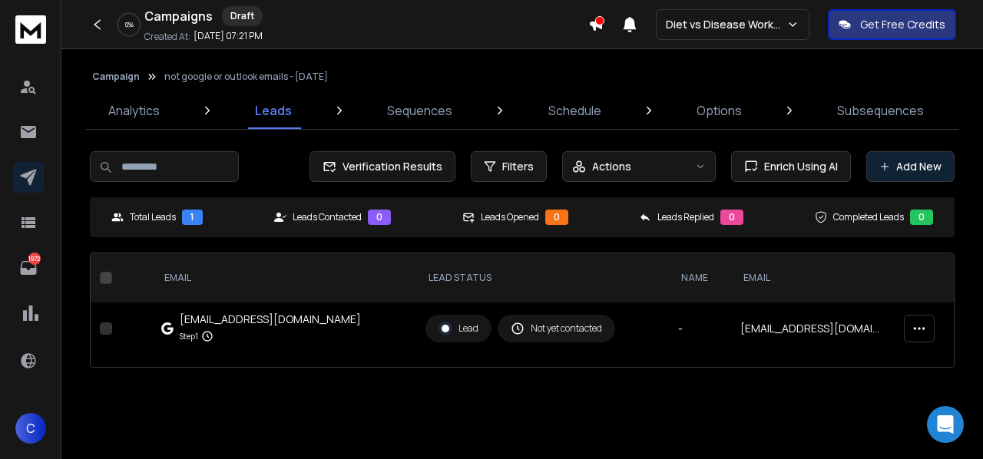
click at [894, 161] on button "Add New" at bounding box center [911, 166] width 88 height 31
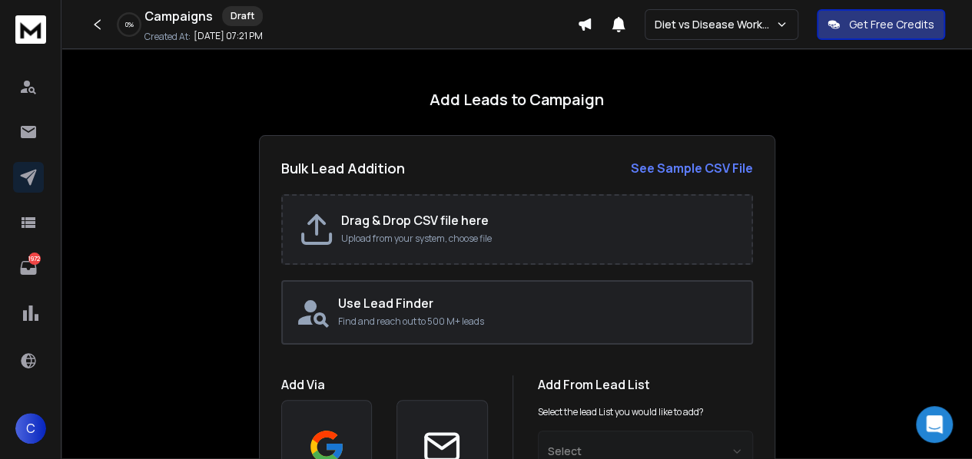
click at [415, 235] on p "Upload from your system, choose file" at bounding box center [538, 239] width 395 height 12
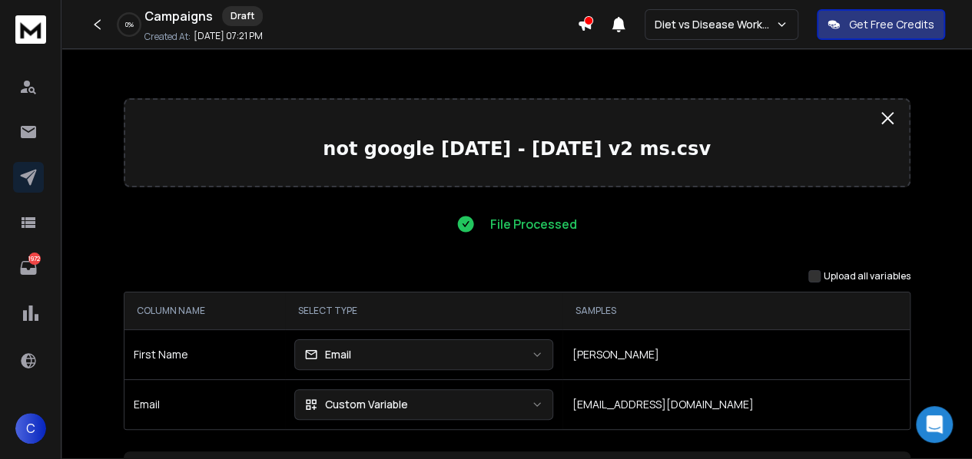
scroll to position [201, 0]
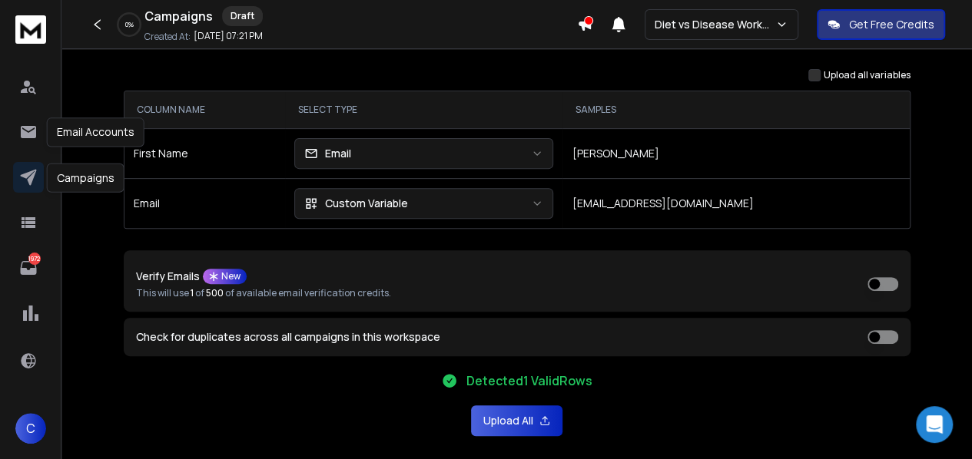
click at [27, 172] on icon at bounding box center [28, 177] width 18 height 18
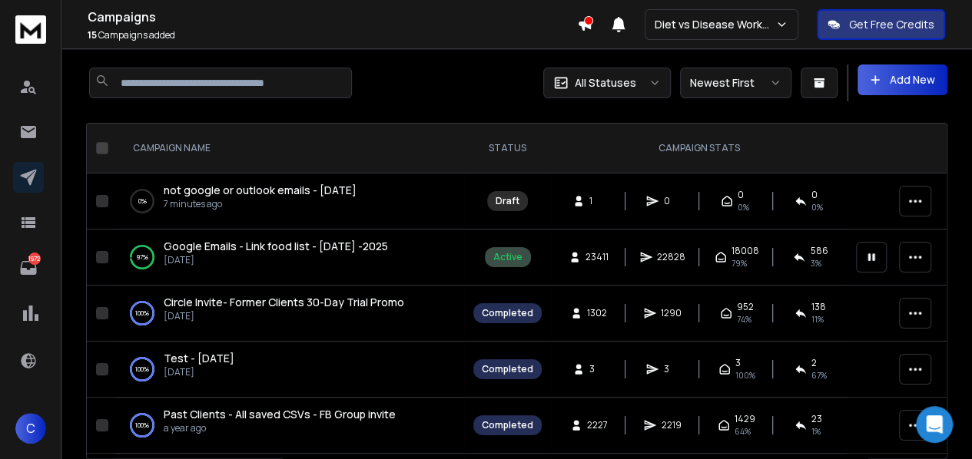
click at [260, 191] on span "not google or outlook emails - [DATE]" at bounding box center [260, 190] width 193 height 15
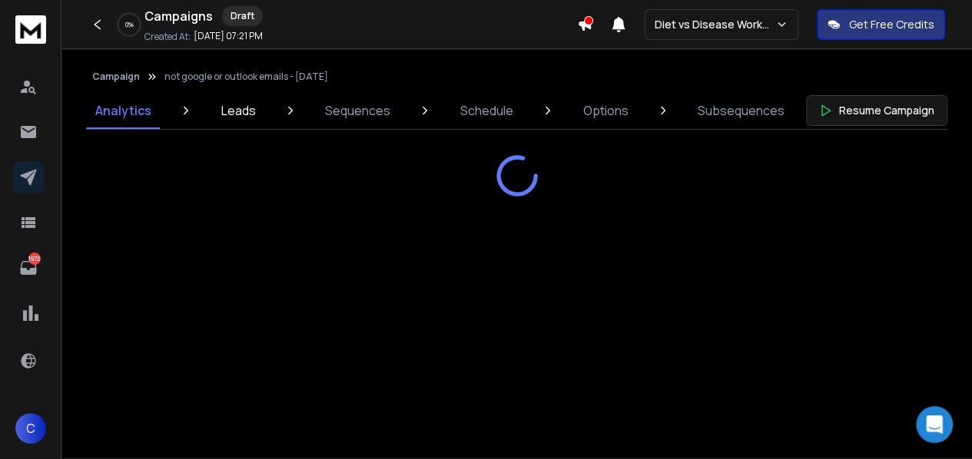
click at [224, 108] on p "Leads" at bounding box center [238, 110] width 35 height 18
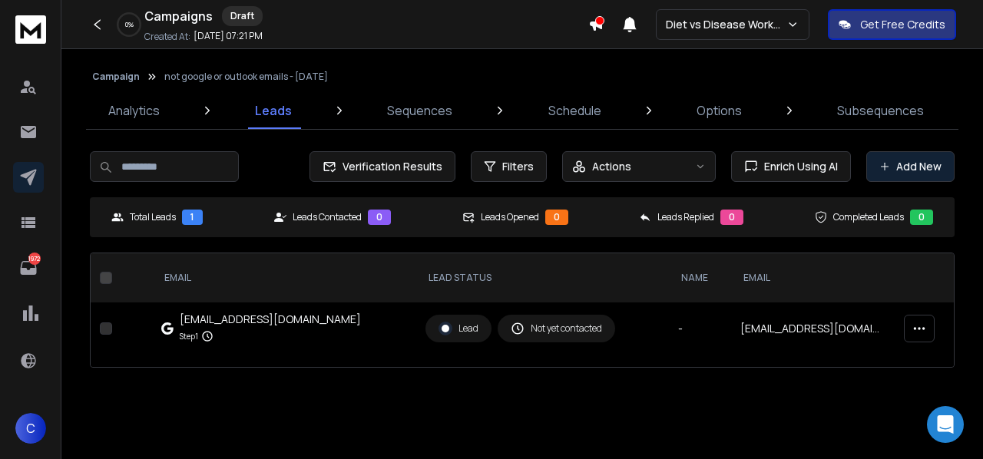
click at [893, 168] on button "Add New" at bounding box center [911, 166] width 88 height 31
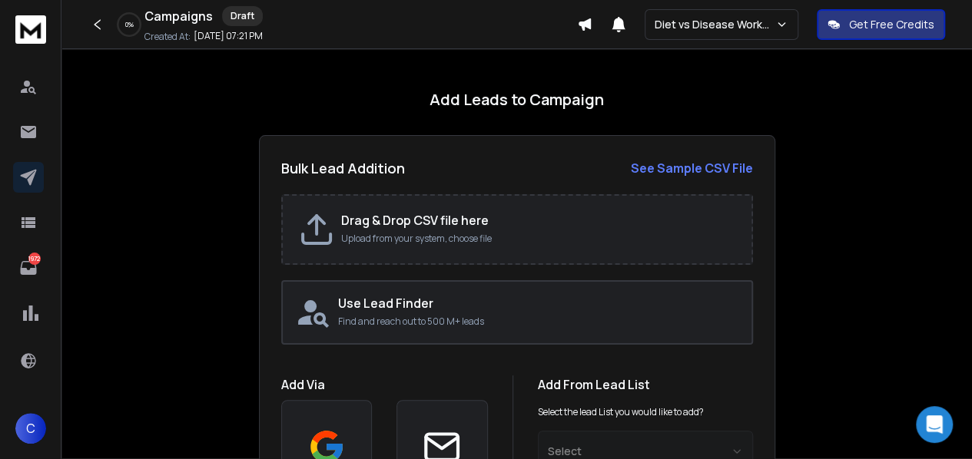
click at [401, 220] on h2 "Drag & Drop CSV file here" at bounding box center [538, 220] width 395 height 18
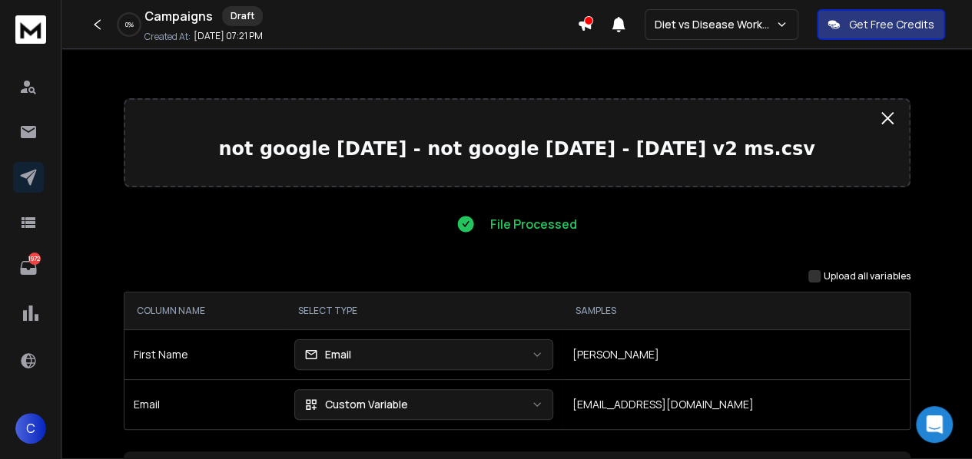
click at [893, 111] on icon at bounding box center [887, 118] width 18 height 18
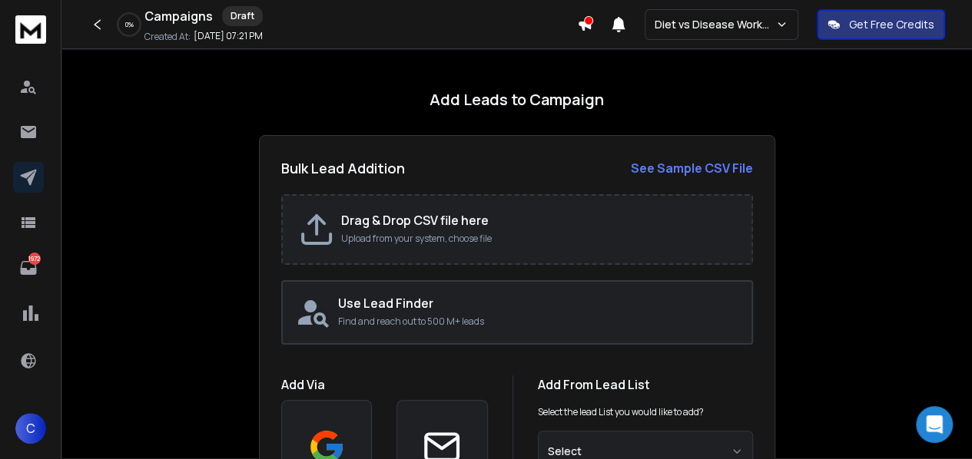
click at [459, 224] on h2 "Drag & Drop CSV file here" at bounding box center [538, 220] width 395 height 18
click at [360, 45] on div "0 % Campaigns Draft Created At: [DATE] 07:21 PM Diet vs Disease Workspace Get F…" at bounding box center [486, 24] width 972 height 49
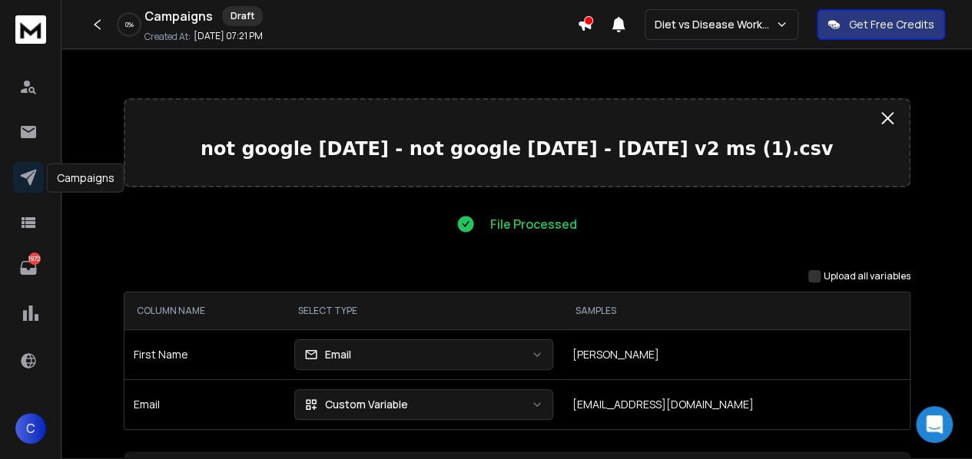
click at [26, 171] on icon at bounding box center [28, 177] width 18 height 18
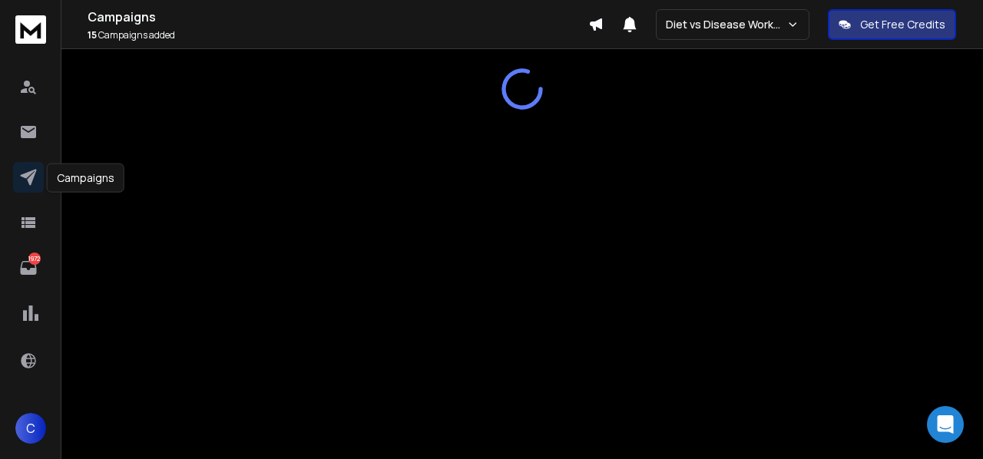
click at [26, 171] on icon at bounding box center [28, 177] width 18 height 18
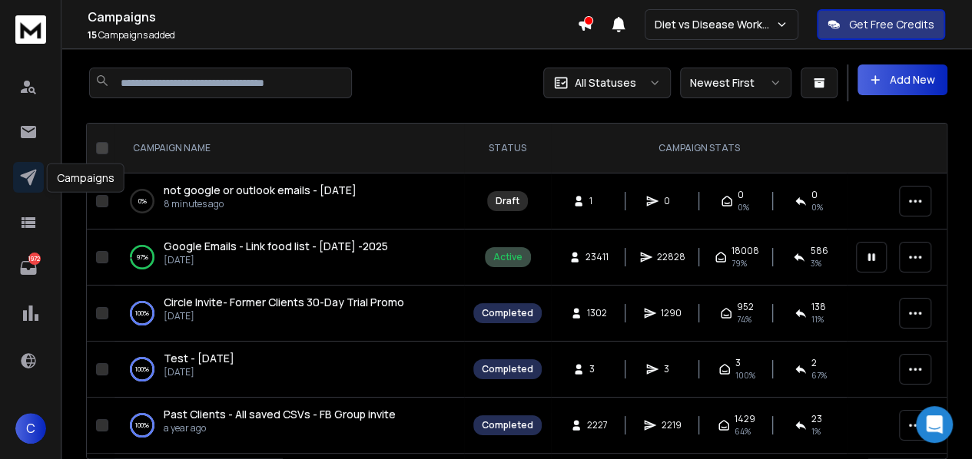
click at [291, 199] on p "8 minutes ago" at bounding box center [260, 204] width 193 height 12
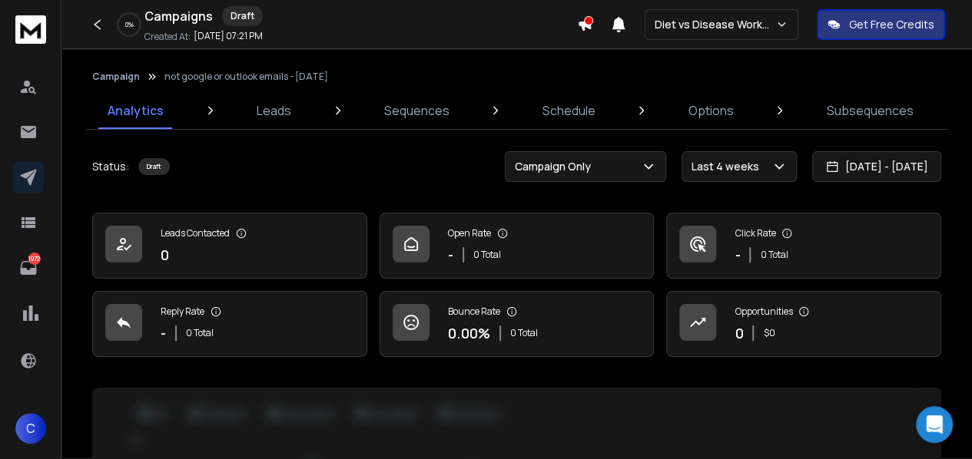
click at [227, 107] on div "Analytics Leads Sequences Schedule Options Subsequences" at bounding box center [510, 110] width 849 height 37
click at [253, 114] on link "Leads" at bounding box center [273, 110] width 53 height 37
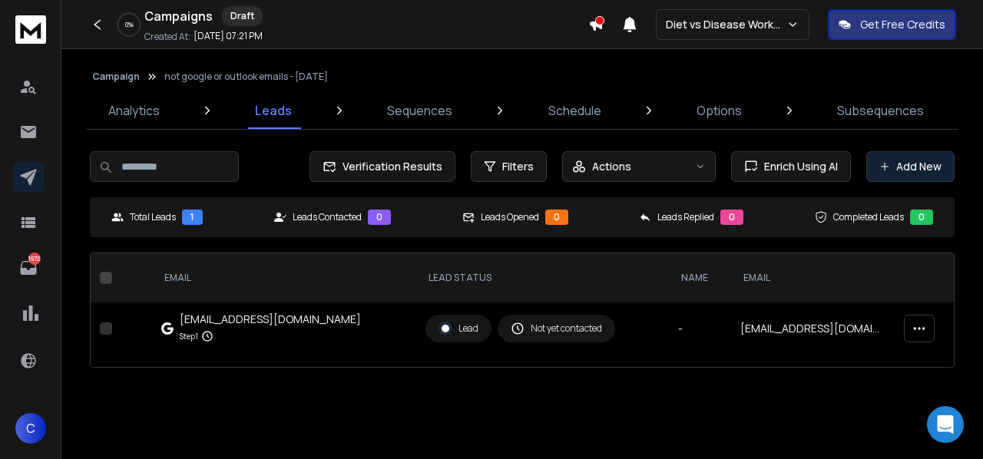
click at [887, 157] on button "Add New" at bounding box center [911, 166] width 88 height 31
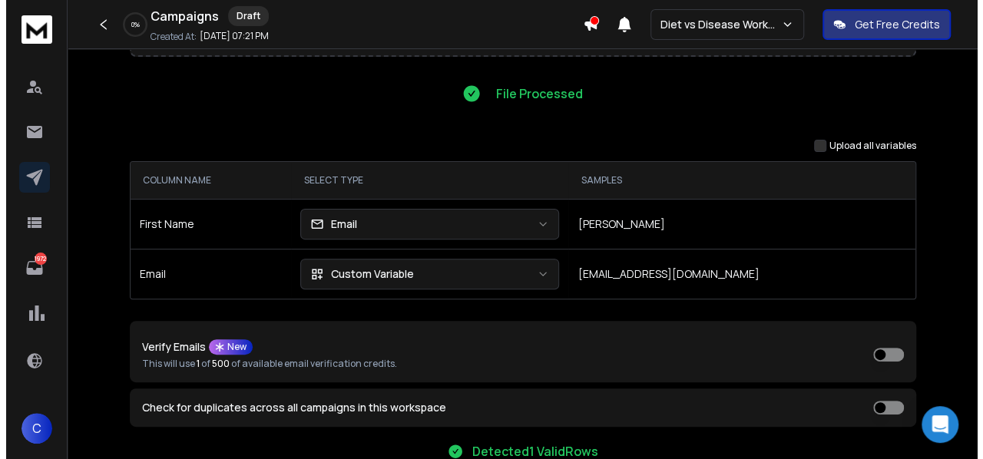
scroll to position [141, 0]
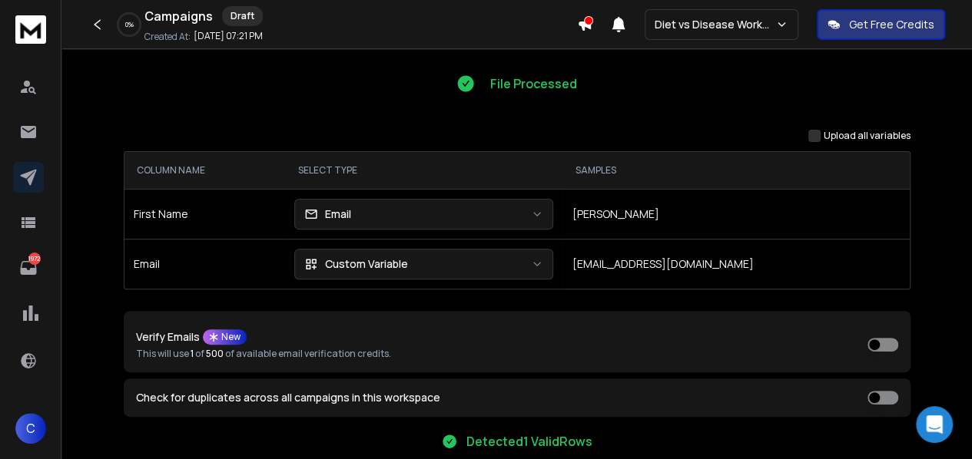
click at [433, 247] on td "Custom Variable" at bounding box center [423, 264] width 277 height 50
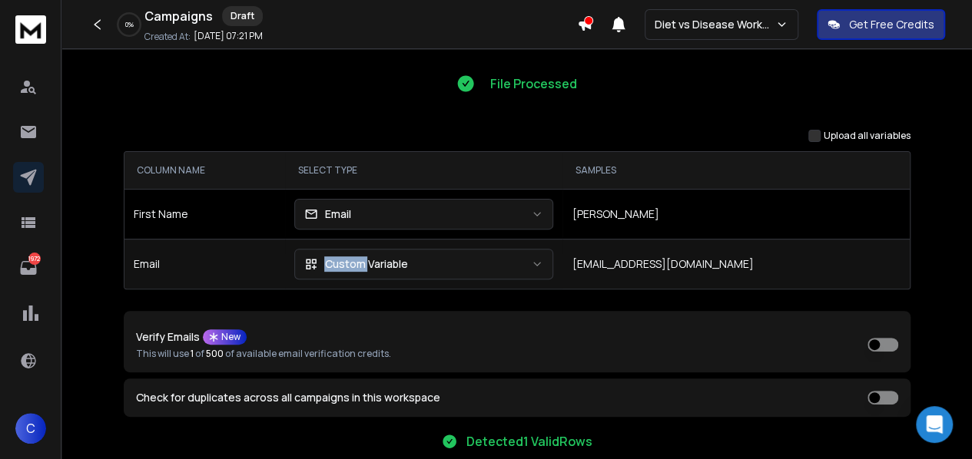
click at [407, 263] on div "Custom Variable" at bounding box center [355, 264] width 103 height 15
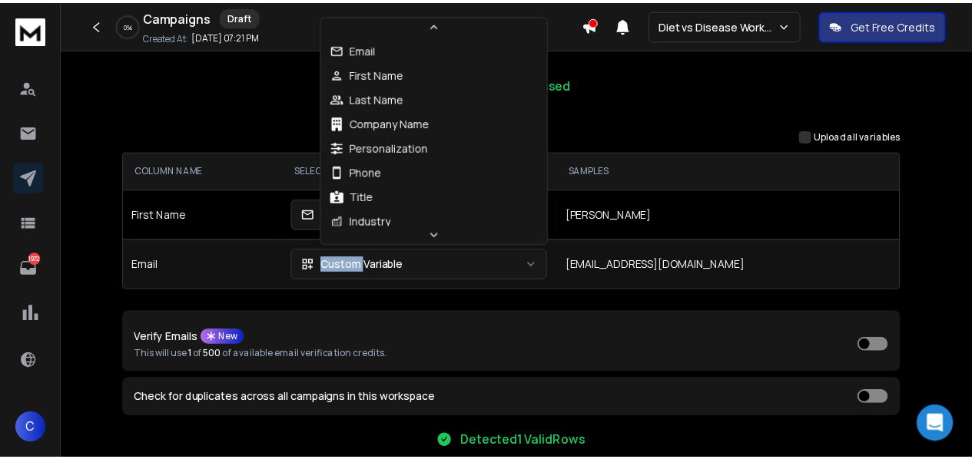
scroll to position [130, 0]
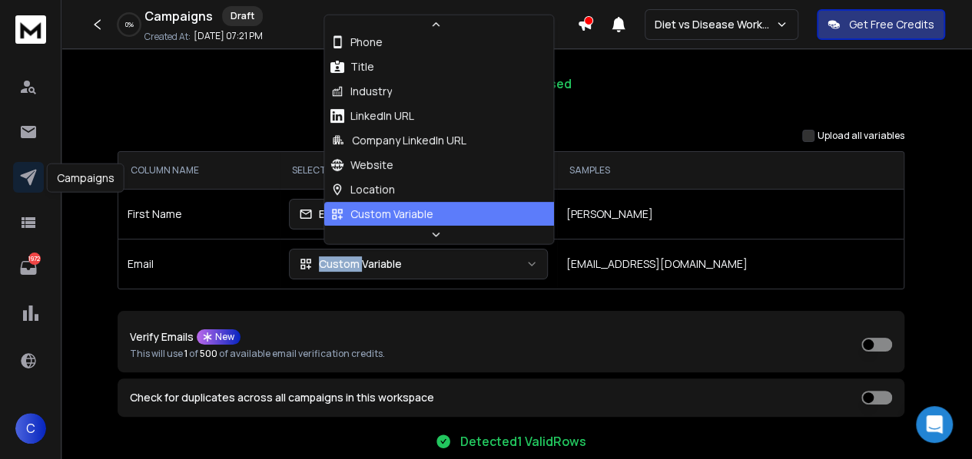
click at [17, 170] on link at bounding box center [28, 177] width 31 height 31
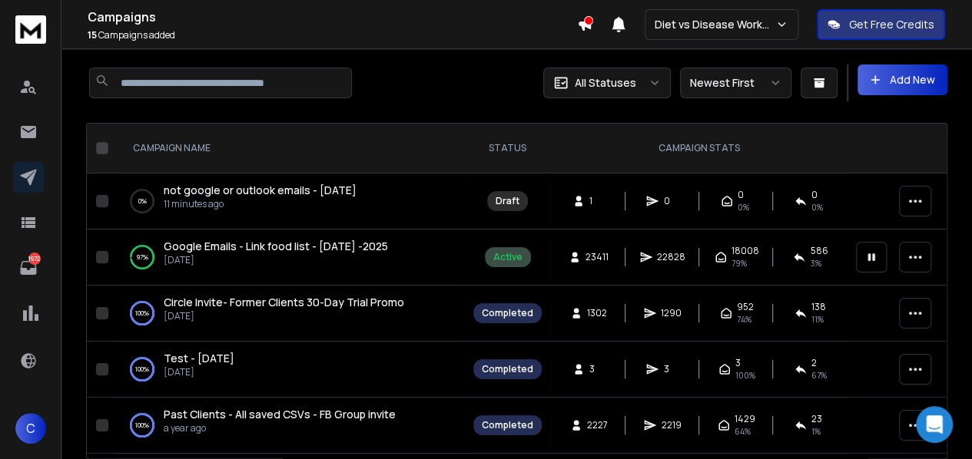
click at [910, 194] on icon "button" at bounding box center [914, 201] width 15 height 15
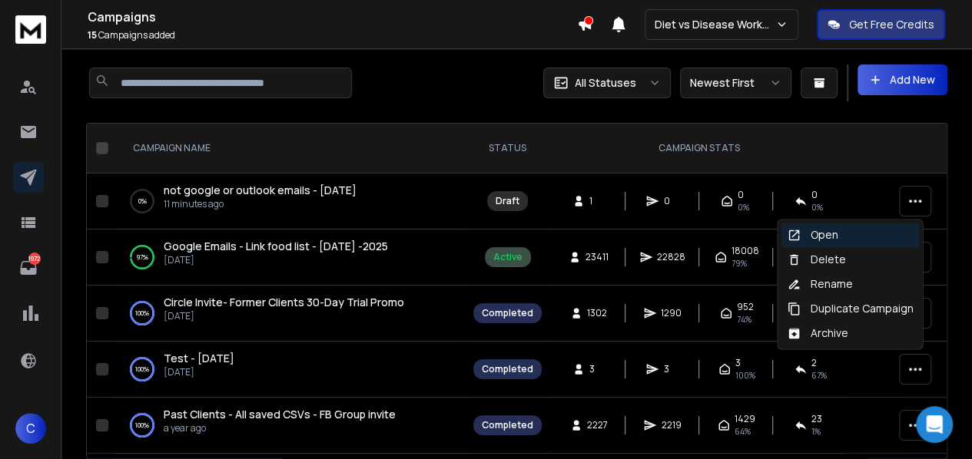
click at [99, 207] on button "button" at bounding box center [102, 201] width 12 height 12
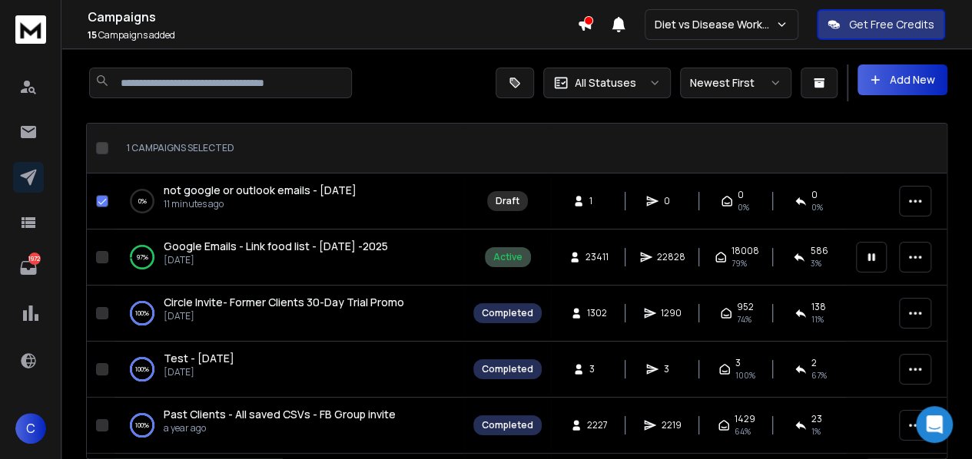
click at [99, 207] on button "button" at bounding box center [102, 201] width 12 height 12
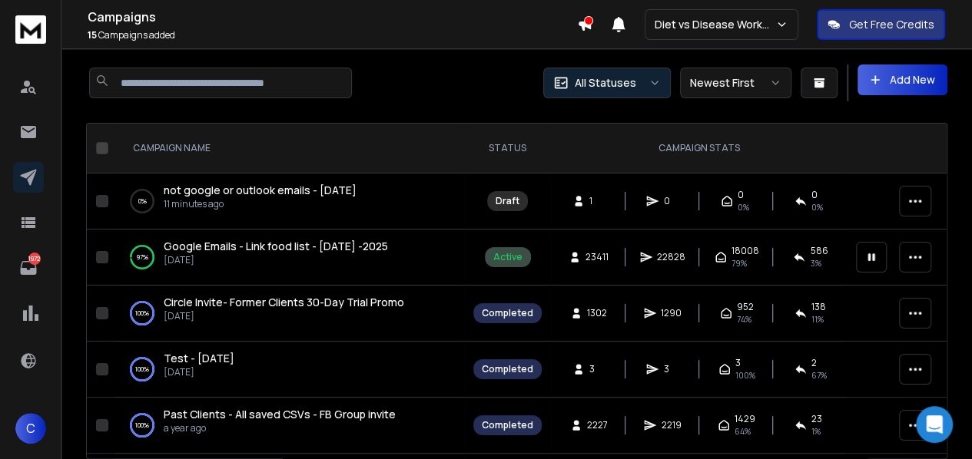
click at [612, 94] on button "All Statuses" at bounding box center [607, 83] width 128 height 31
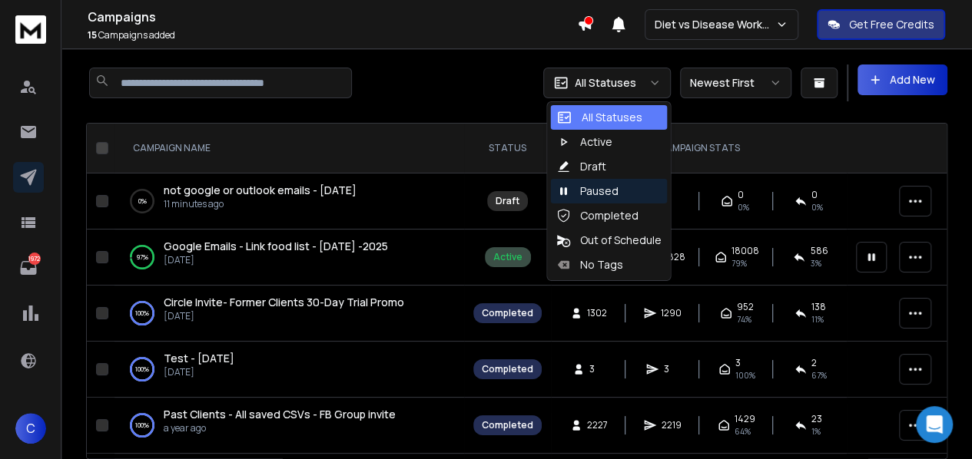
click at [254, 200] on p "11 minutes ago" at bounding box center [260, 204] width 193 height 12
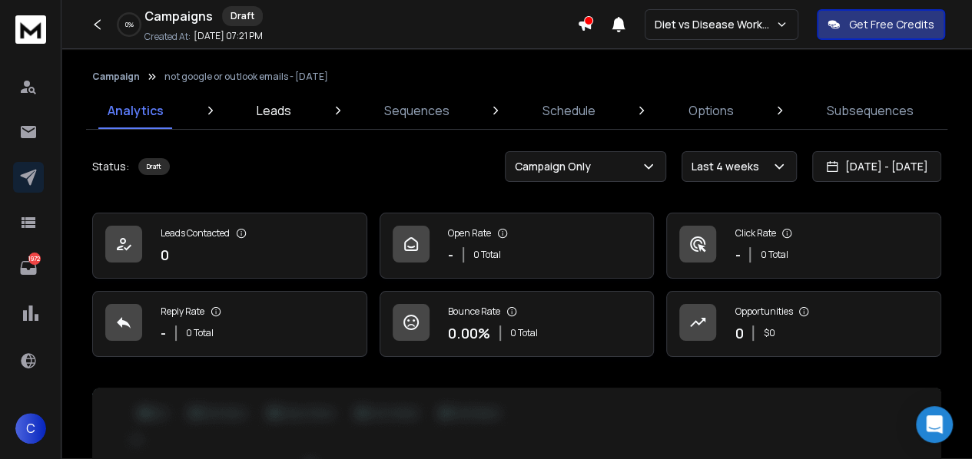
click at [283, 103] on p "Leads" at bounding box center [274, 110] width 35 height 18
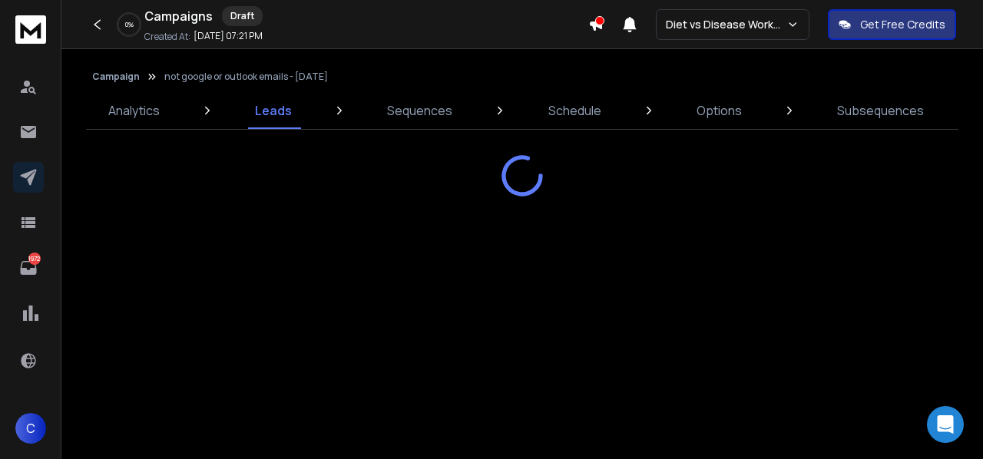
click at [283, 103] on p "Leads" at bounding box center [273, 110] width 37 height 18
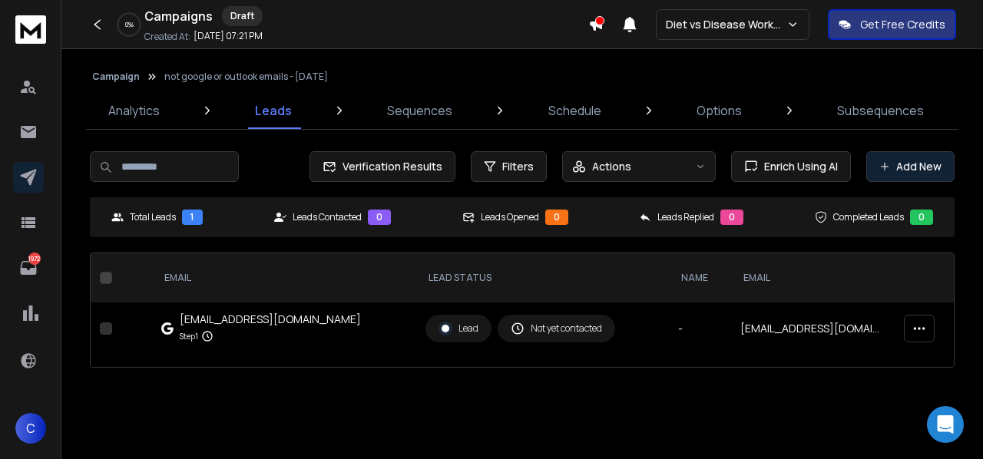
click at [888, 165] on icon at bounding box center [885, 166] width 11 height 11
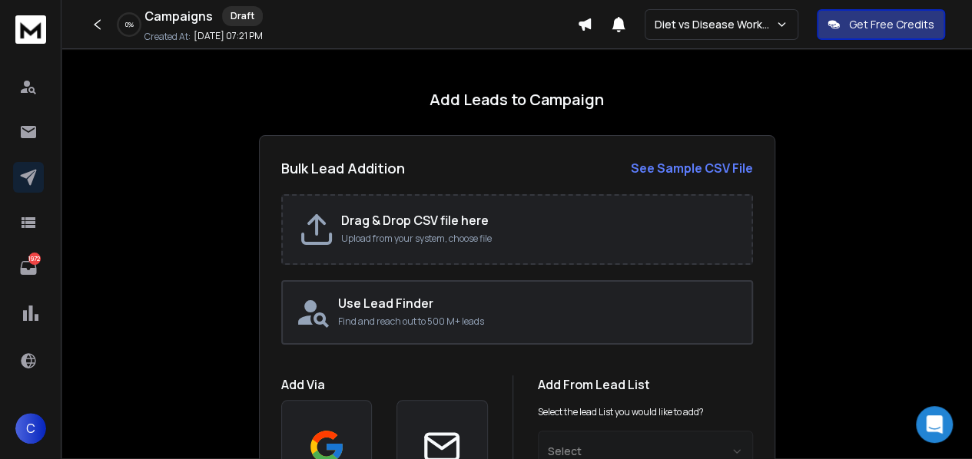
click at [419, 217] on h2 "Drag & Drop CSV file here" at bounding box center [538, 220] width 395 height 18
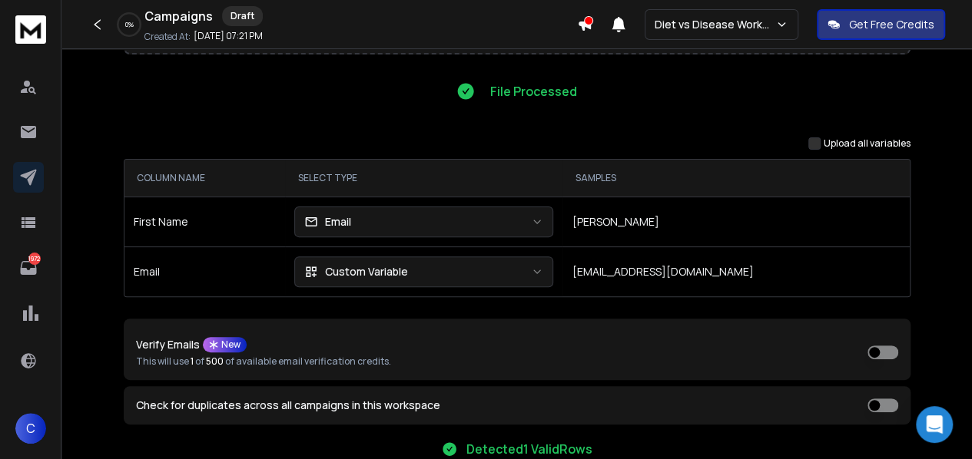
scroll to position [201, 0]
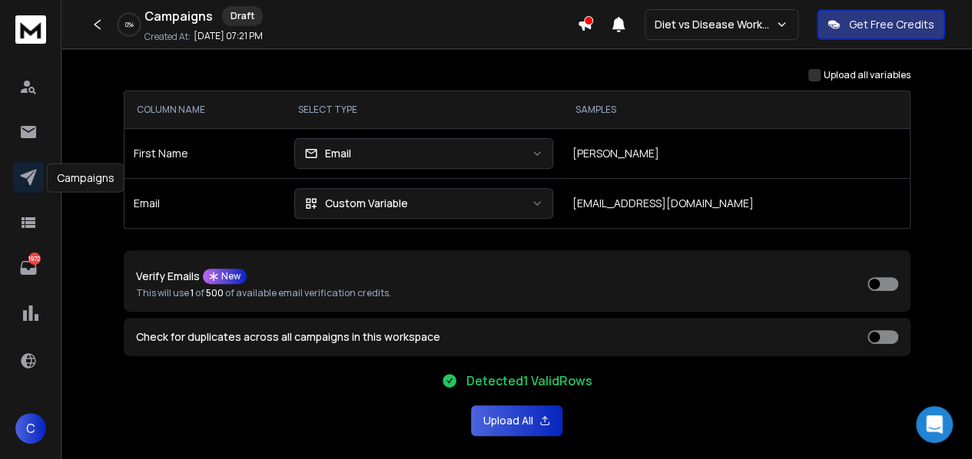
click at [24, 185] on icon at bounding box center [28, 177] width 18 height 18
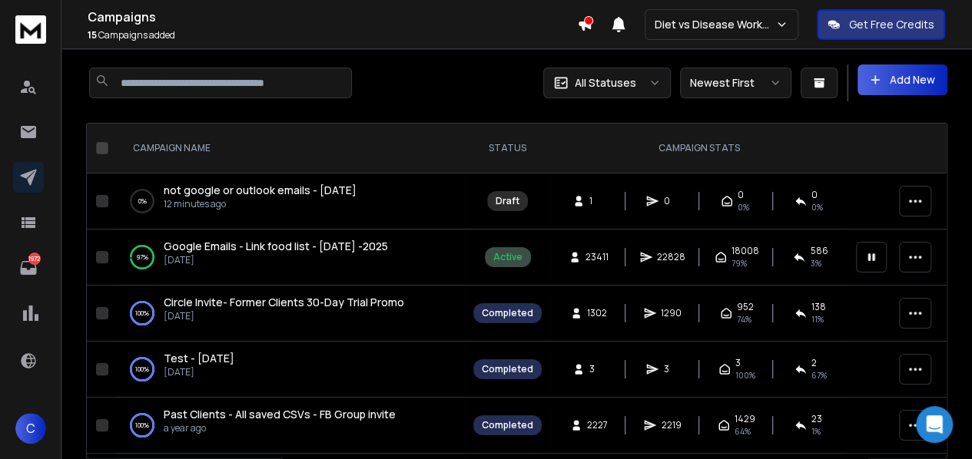
click at [201, 254] on p "[DATE]" at bounding box center [276, 260] width 224 height 12
click at [220, 244] on span "Google Emails - Link food list - [DATE] -2025" at bounding box center [276, 246] width 224 height 15
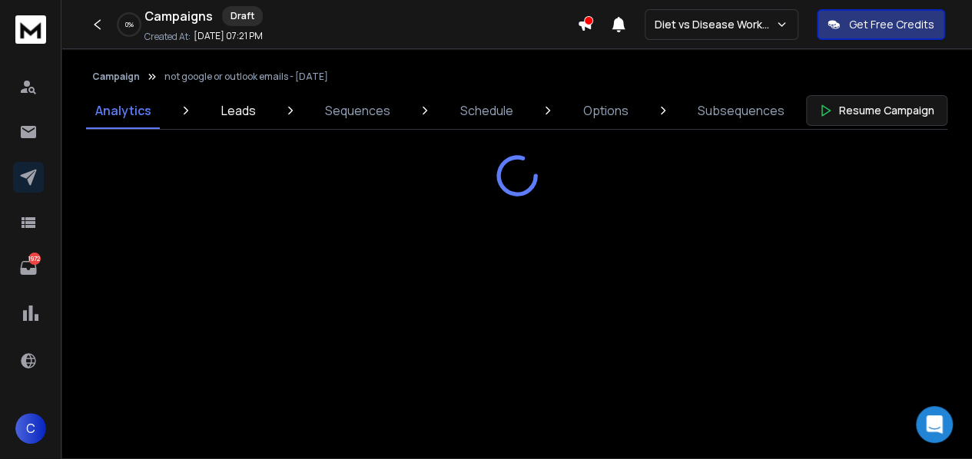
click at [241, 99] on link "Leads" at bounding box center [238, 110] width 53 height 37
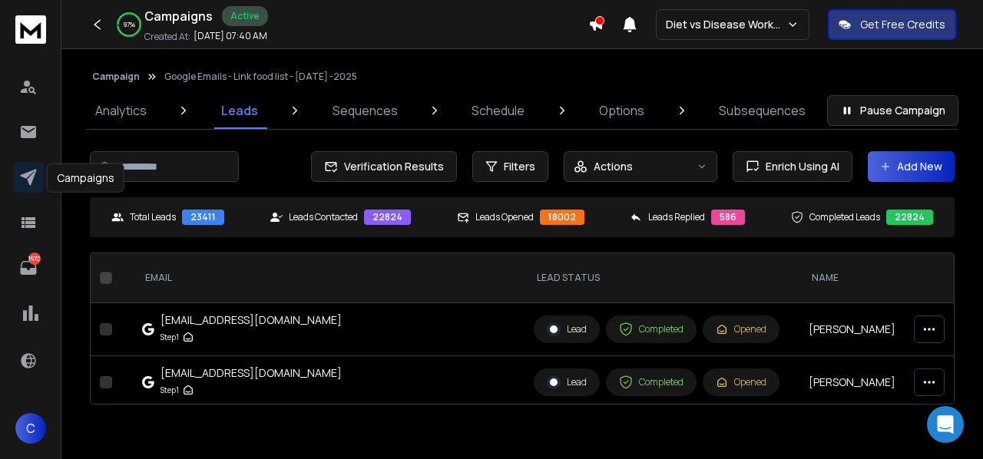
click at [29, 179] on icon at bounding box center [28, 177] width 16 height 16
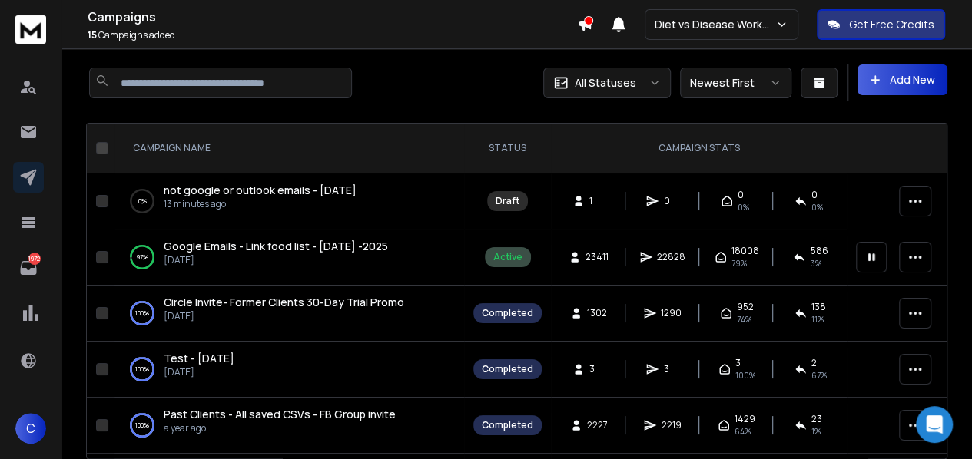
click at [289, 237] on td "97 % Google Emails - Link food list - [DATE] -2025 [DATE]" at bounding box center [289, 258] width 350 height 56
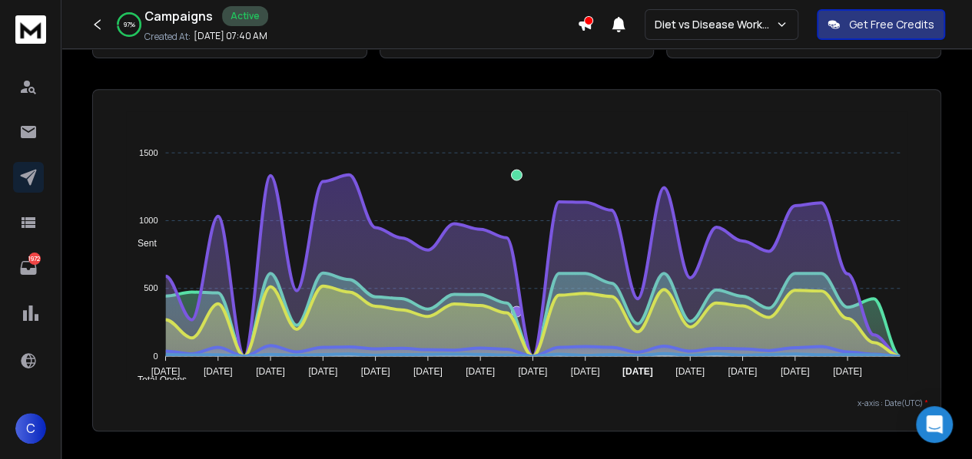
scroll to position [356, 0]
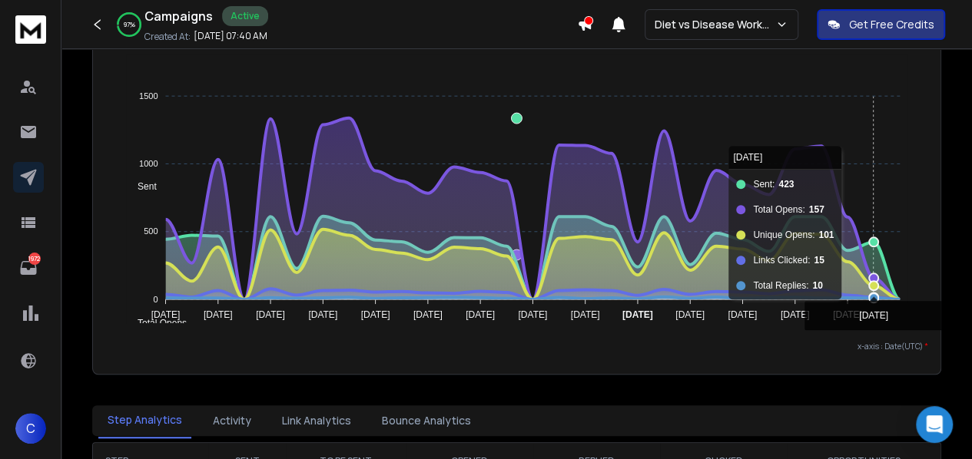
click at [879, 234] on foreignobject "Sent Total Opens Unique Opens Links Clicked Total Replies" at bounding box center [516, 189] width 781 height 269
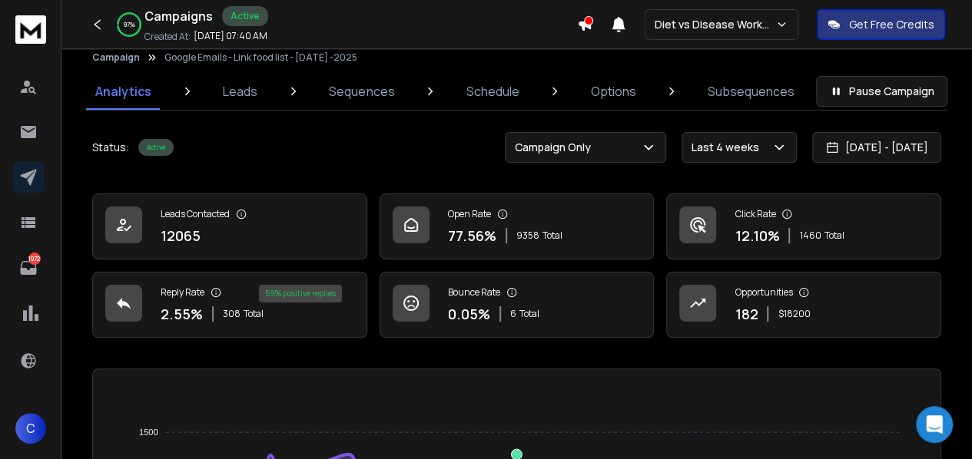
scroll to position [16, 0]
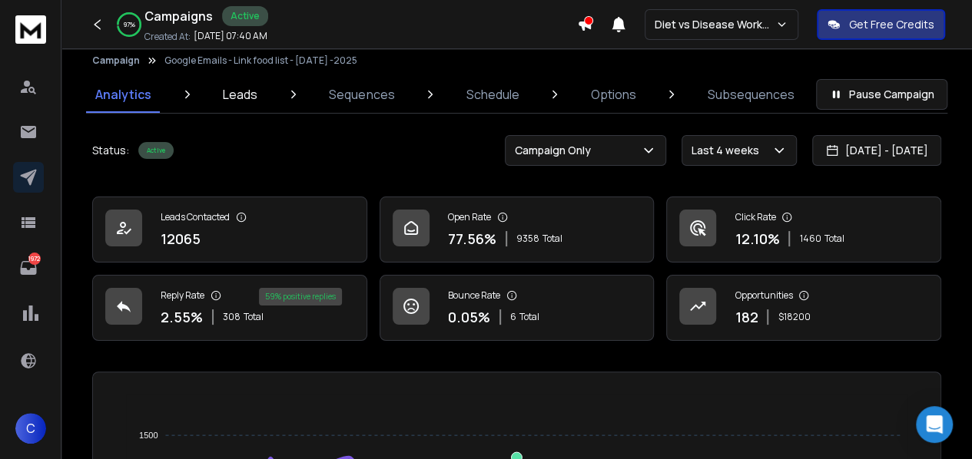
click at [234, 101] on p "Leads" at bounding box center [240, 94] width 35 height 18
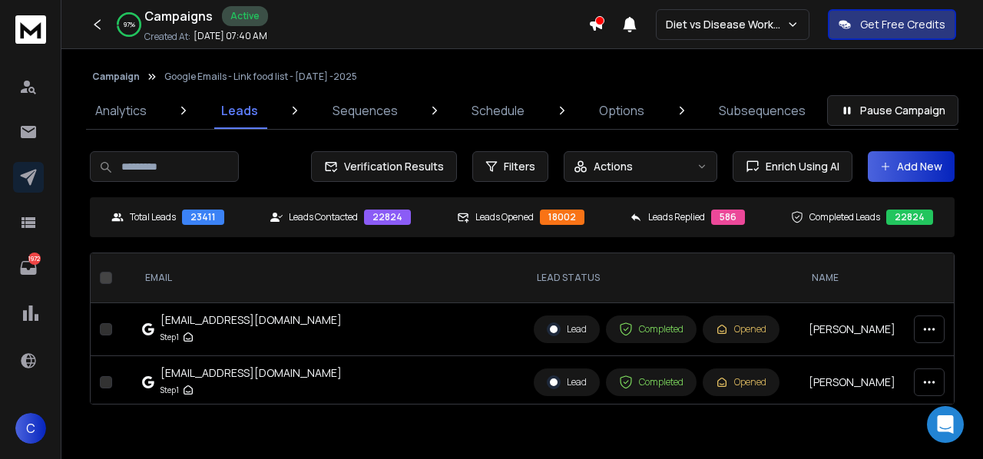
click at [904, 173] on button "Add New" at bounding box center [911, 166] width 87 height 31
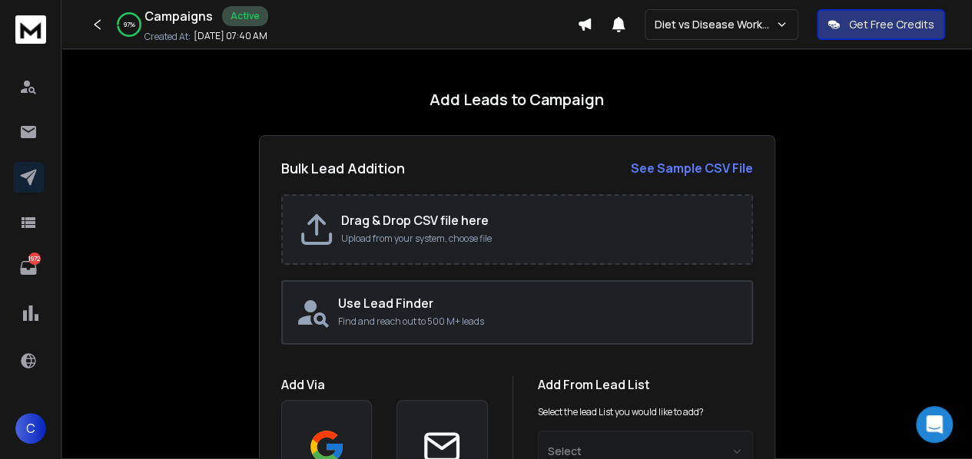
click at [463, 205] on div "Drag & Drop CSV file here Upload from your system, choose file" at bounding box center [517, 229] width 472 height 71
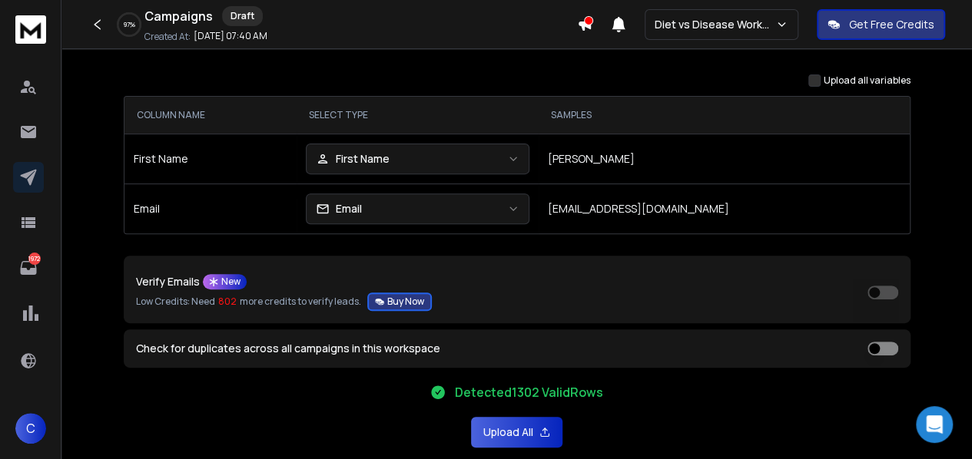
scroll to position [207, 0]
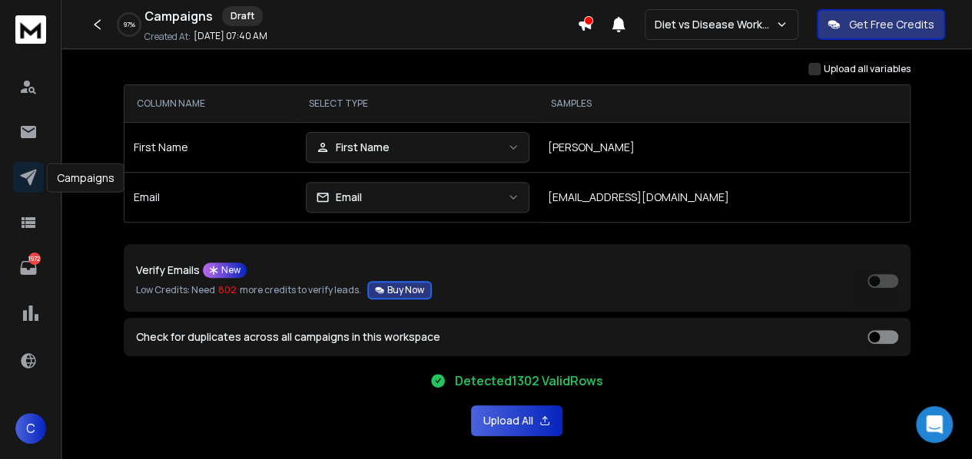
click at [28, 177] on icon at bounding box center [28, 177] width 18 height 18
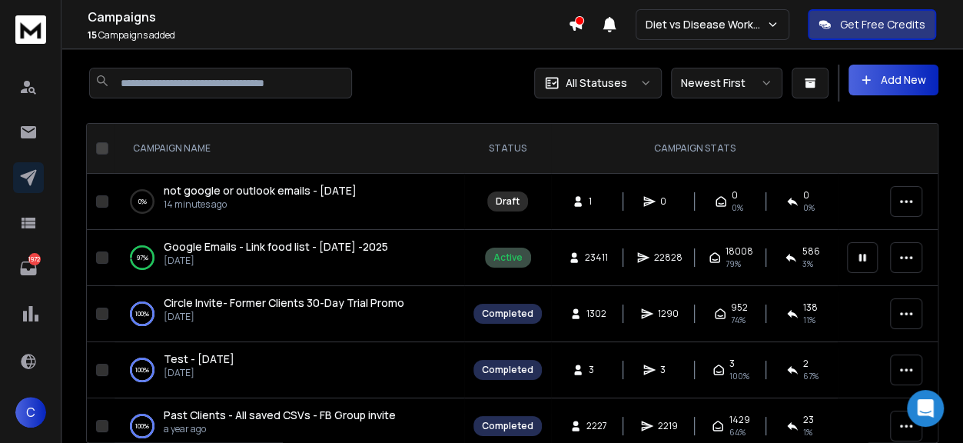
click at [192, 194] on span "not google or outlook emails - [DATE]" at bounding box center [260, 190] width 193 height 15
click at [174, 190] on span "not google or outlook emails - [DATE]" at bounding box center [260, 190] width 193 height 15
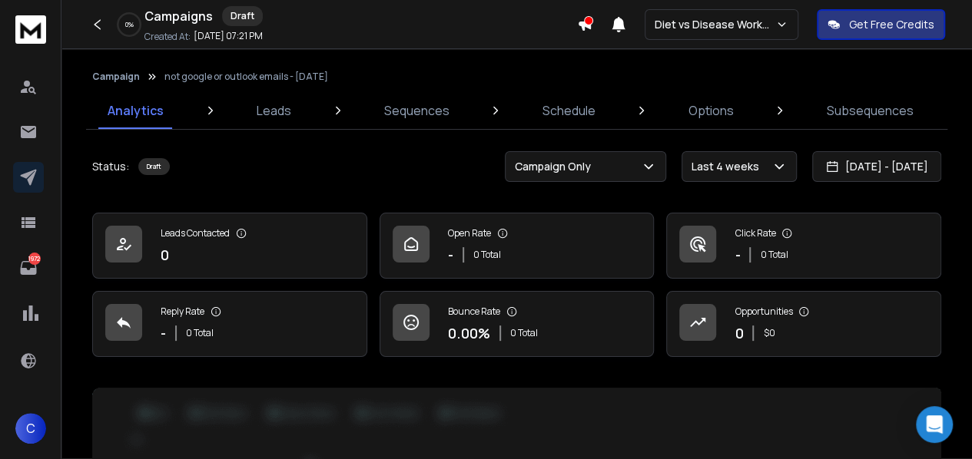
click at [246, 111] on div "Analytics Leads Sequences Schedule Options Subsequences" at bounding box center [510, 110] width 849 height 37
click at [274, 99] on link "Leads" at bounding box center [273, 110] width 53 height 37
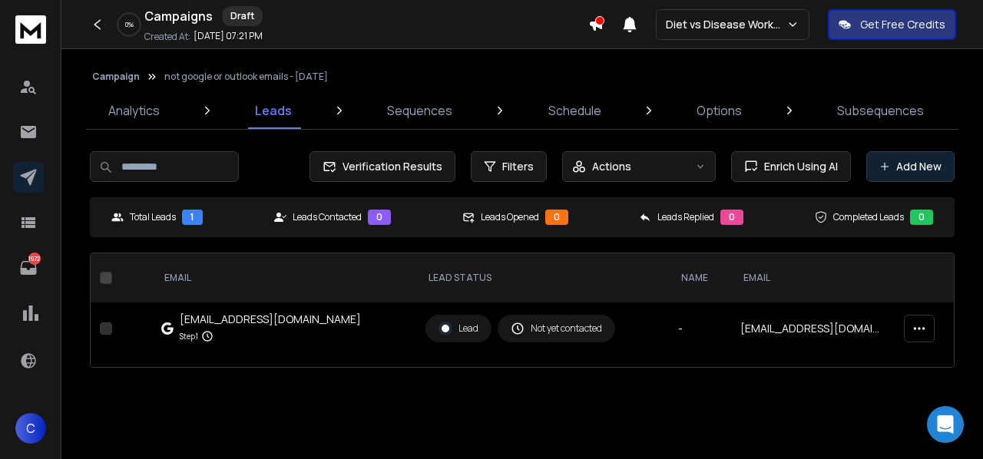
click at [913, 156] on button "Add New" at bounding box center [911, 166] width 88 height 31
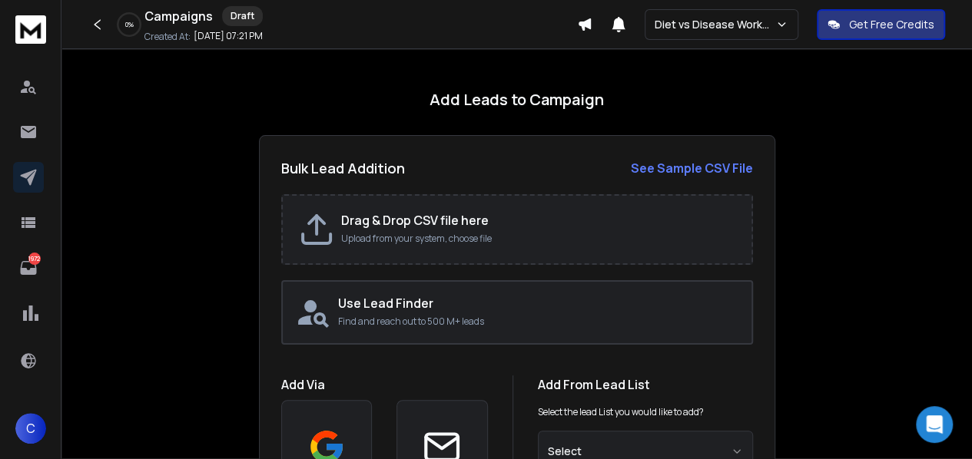
click at [532, 237] on p "Upload from your system, choose file" at bounding box center [538, 239] width 395 height 12
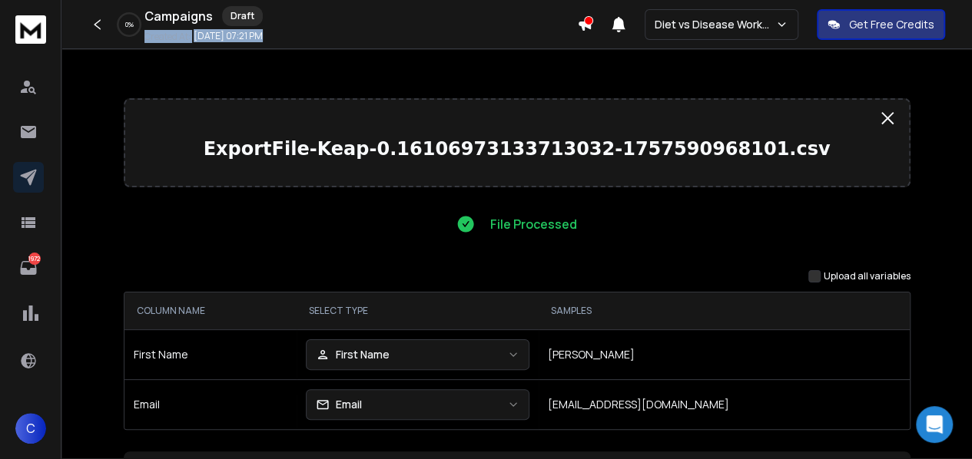
drag, startPoint x: 532, startPoint y: 237, endPoint x: 370, endPoint y: -28, distance: 310.3
click at [370, 0] on html "Your warmest leads are on your site – Turn visits into conversations Reach Out …" at bounding box center [486, 229] width 972 height 459
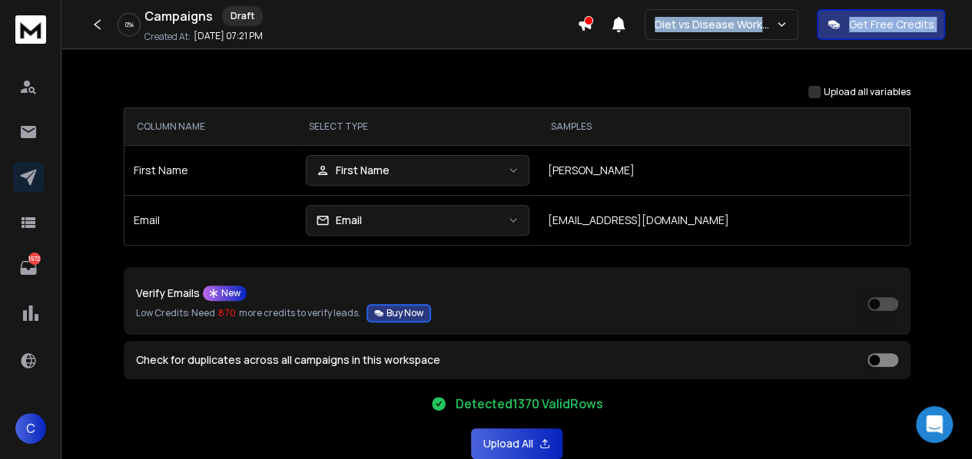
scroll to position [207, 0]
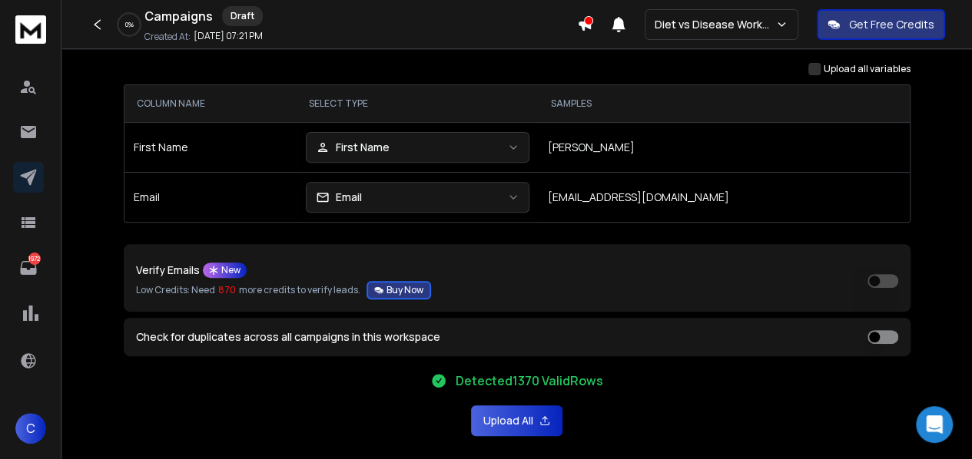
click at [864, 338] on div "Check for duplicates across all campaigns in this workspace" at bounding box center [517, 337] width 762 height 14
click at [876, 337] on button "Check for duplicates across all campaigns in this workspace" at bounding box center [882, 337] width 31 height 14
click at [519, 413] on button "Upload All" at bounding box center [516, 421] width 91 height 31
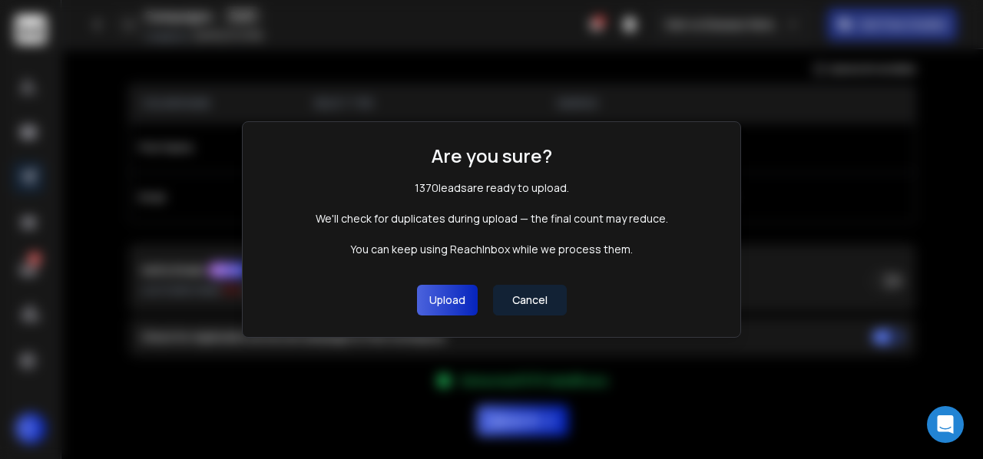
click at [453, 300] on button "Upload" at bounding box center [447, 300] width 61 height 31
